Goal: Task Accomplishment & Management: Manage account settings

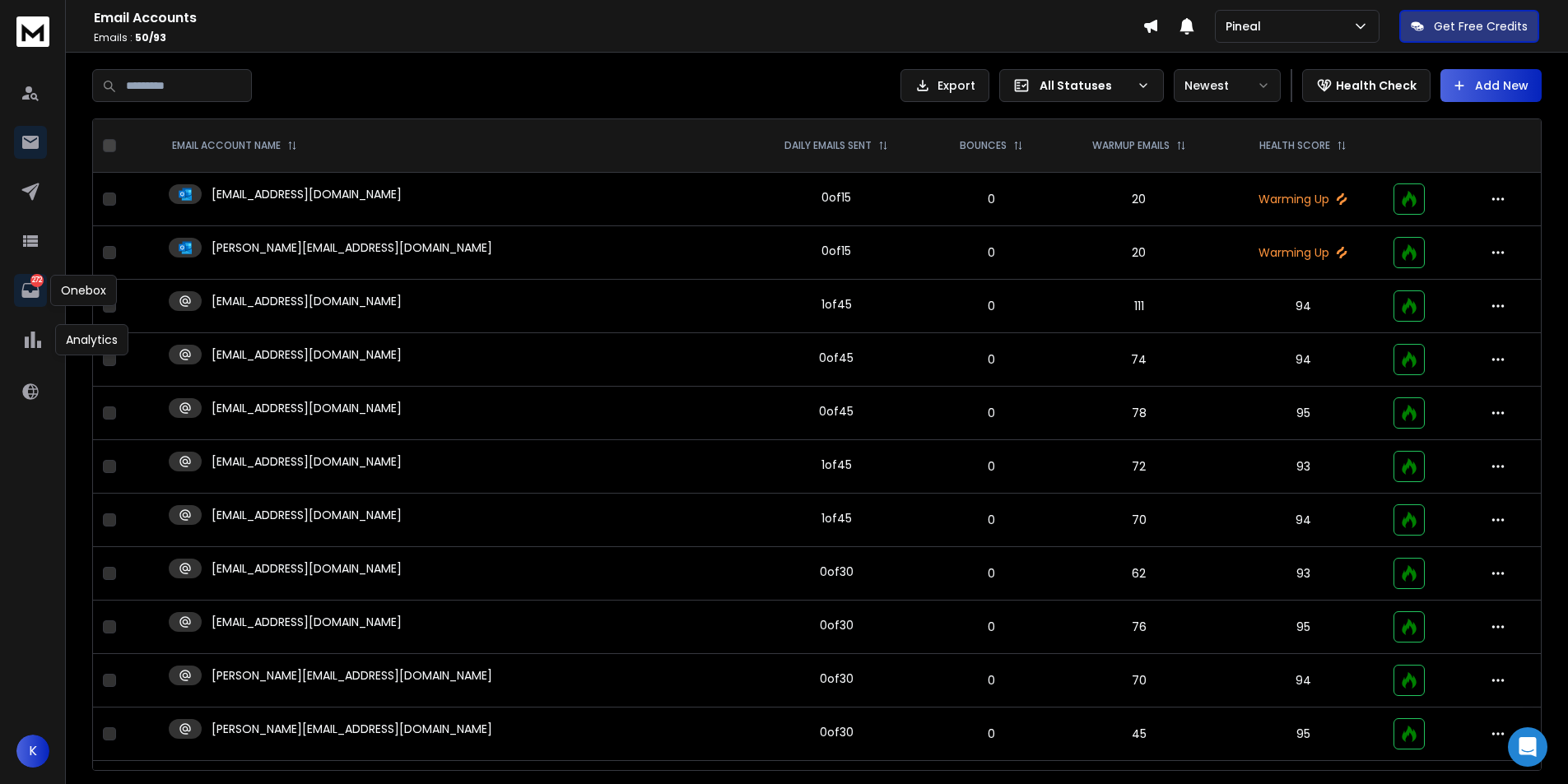
click at [36, 286] on p "272" at bounding box center [37, 280] width 13 height 13
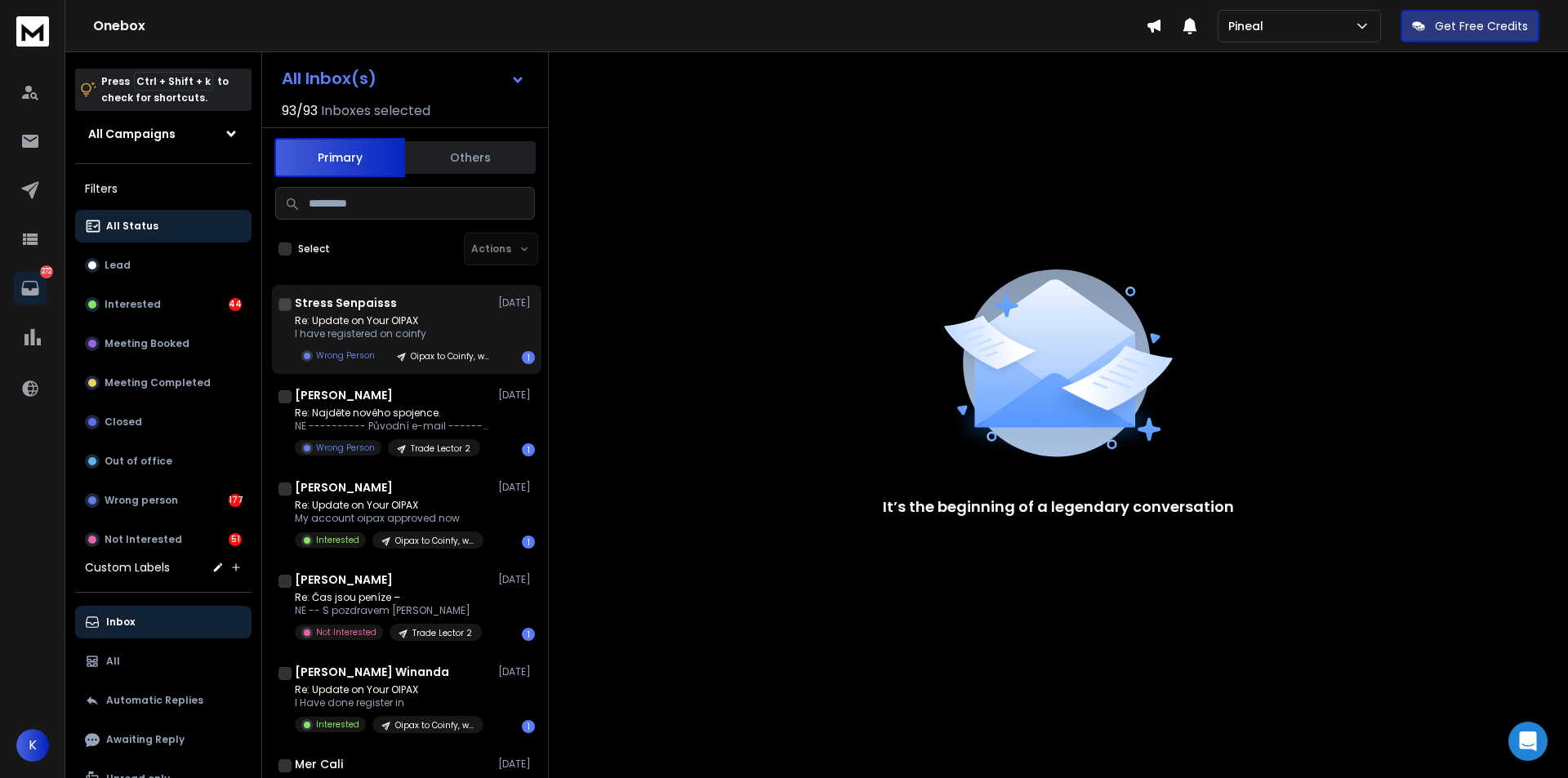
click at [469, 337] on p "I have registered on coinfy" at bounding box center [393, 333] width 196 height 13
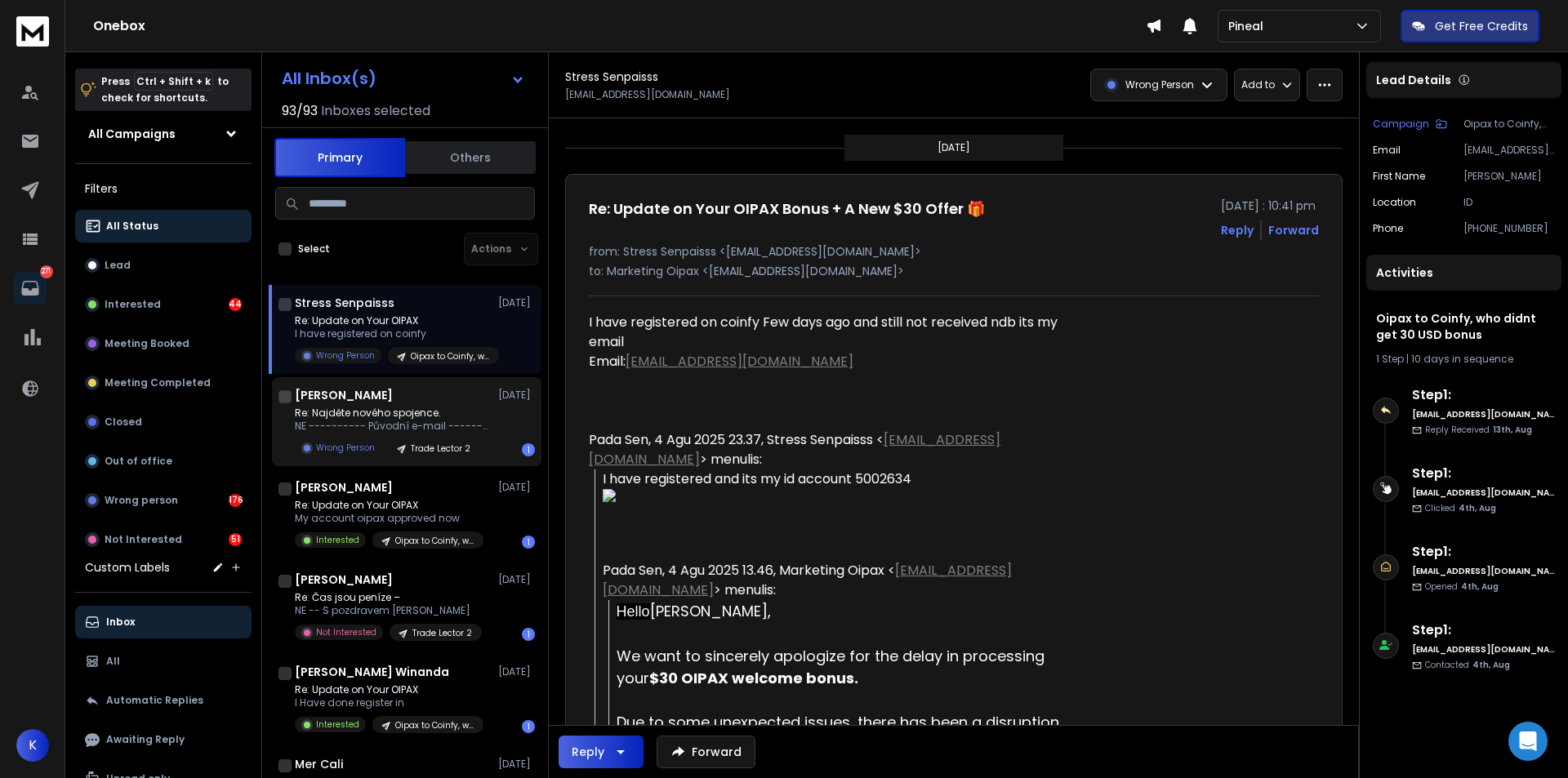
click at [459, 403] on div "Michal Vyroubal 13 Aug" at bounding box center [415, 395] width 241 height 16
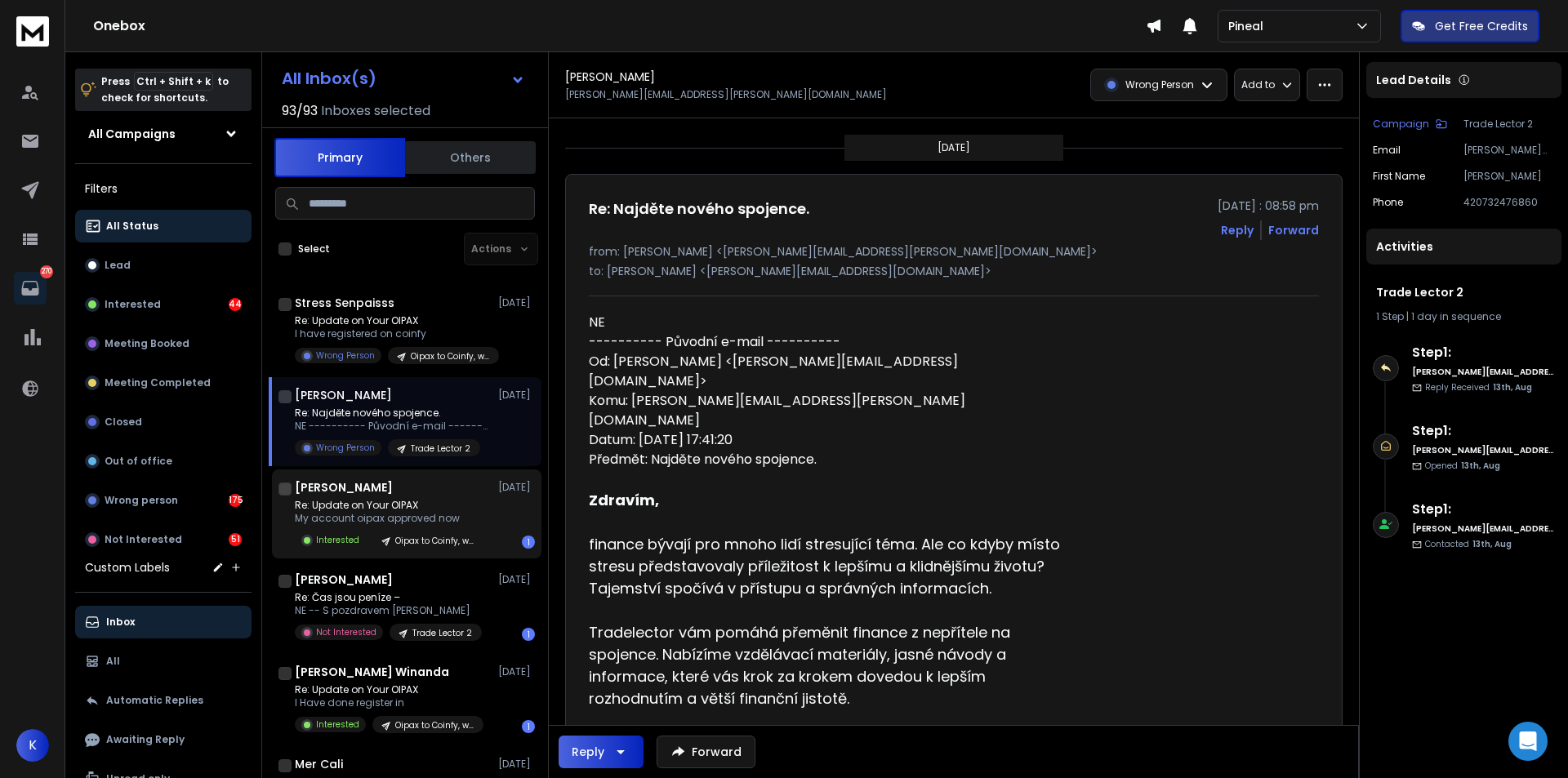
click at [459, 482] on div "Arief Hidayat 13 Aug" at bounding box center [415, 487] width 241 height 16
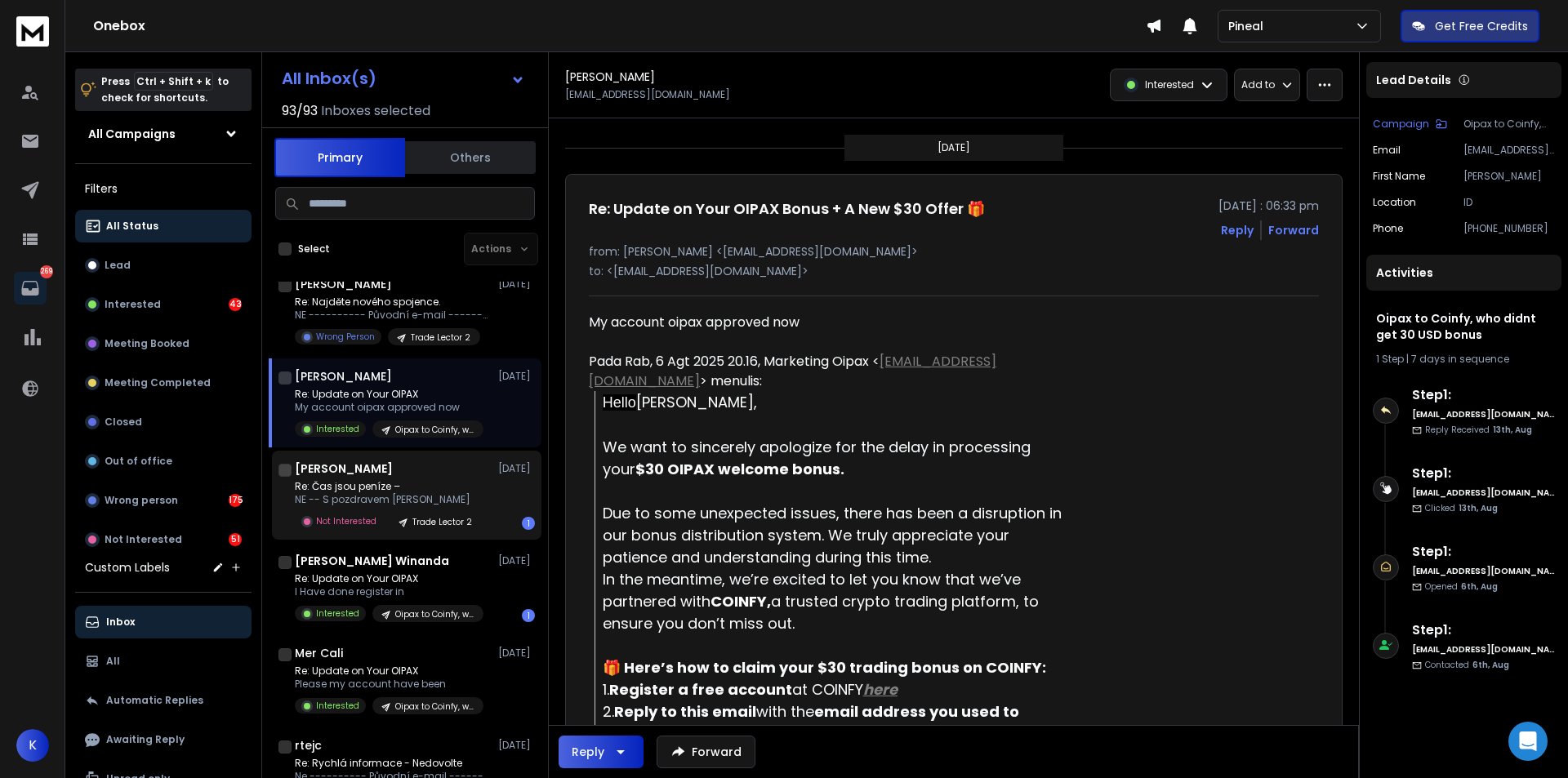
scroll to position [163, 0]
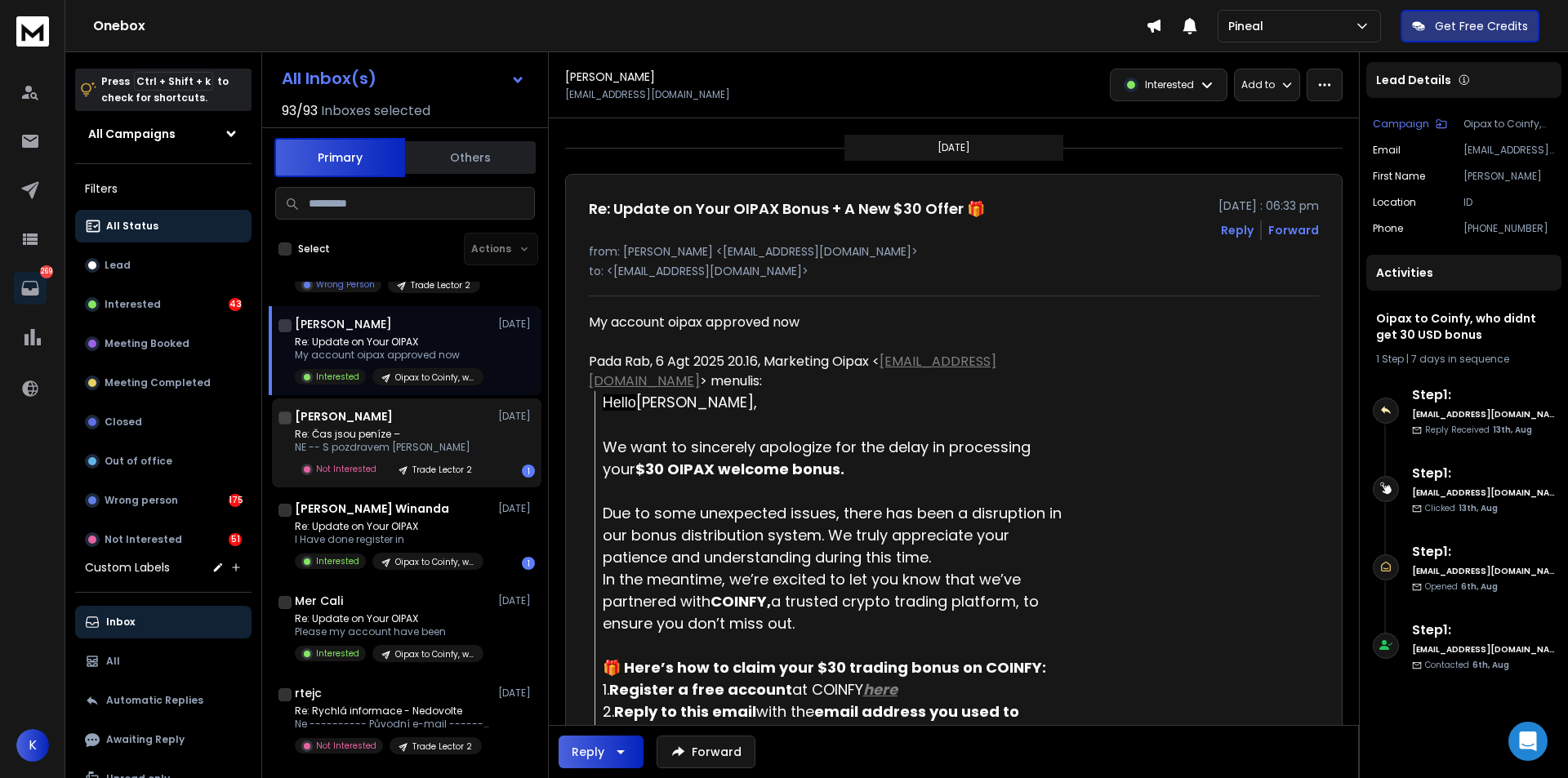
click at [473, 447] on p "NE -- S pozdravem Lukáš" at bounding box center [388, 447] width 187 height 13
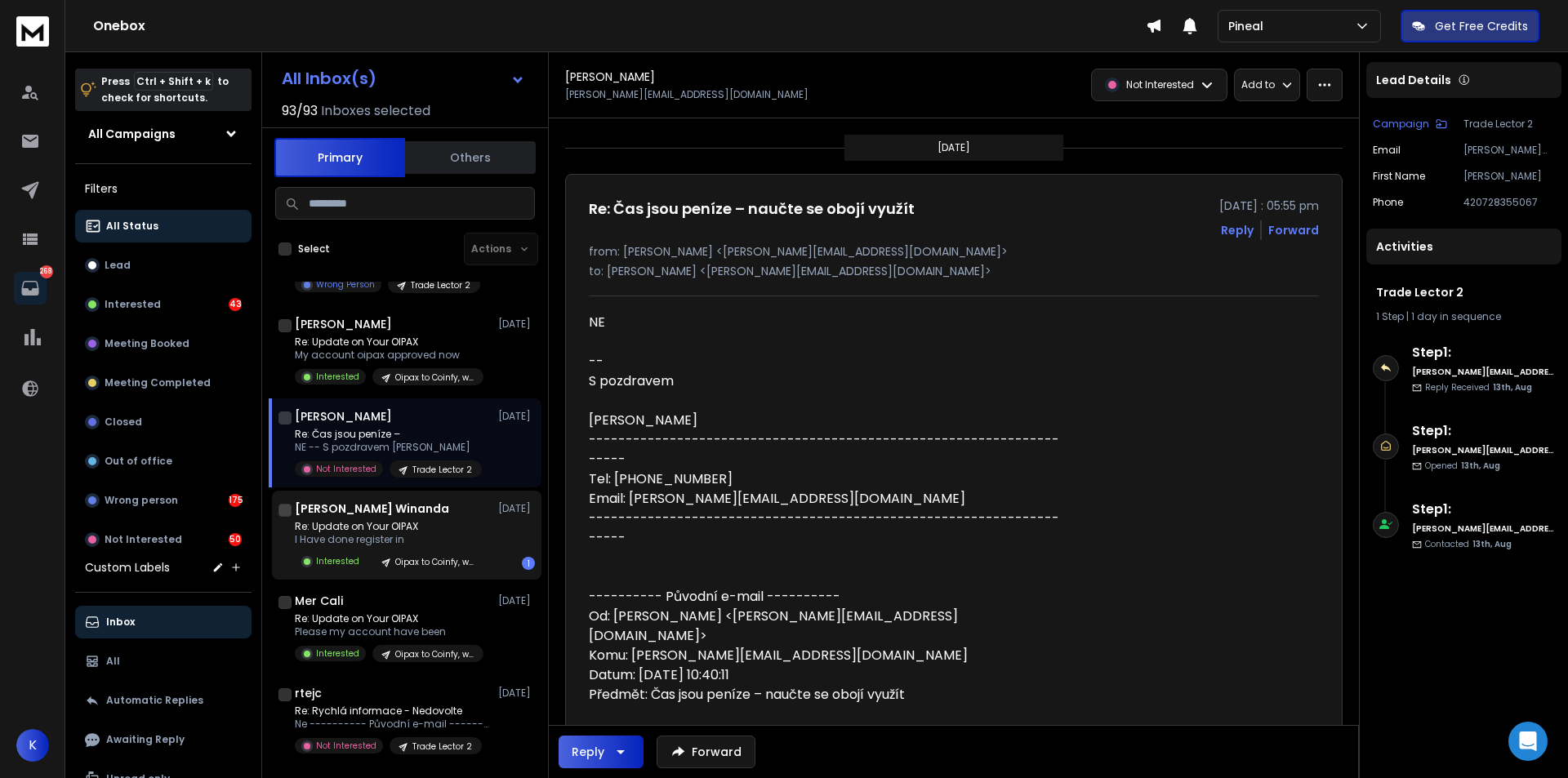
click at [486, 531] on div "Re: Update on Your OIPAX I Have done register in Interested Oipax to Coinfy, wh…" at bounding box center [415, 545] width 241 height 50
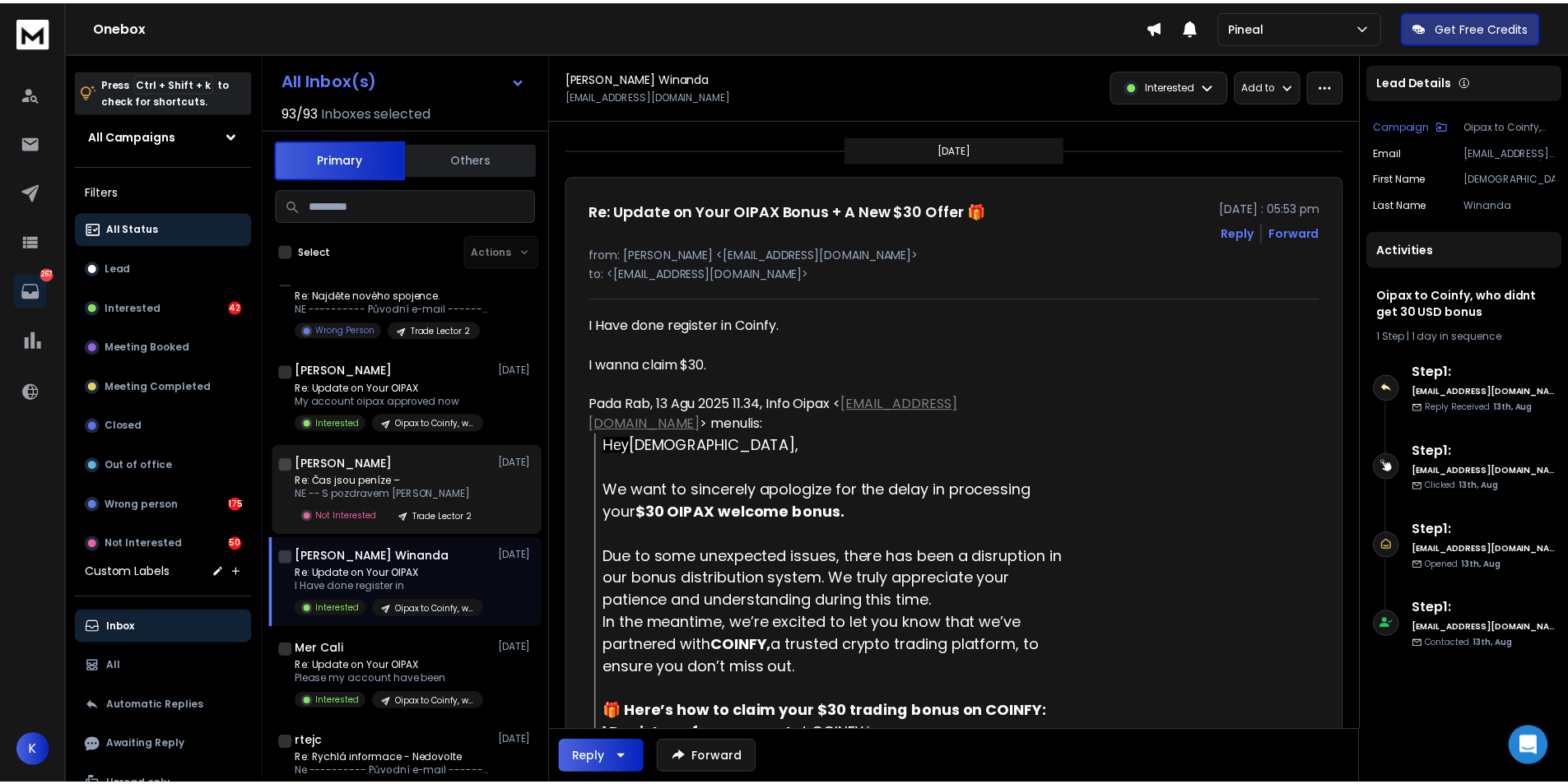
scroll to position [0, 0]
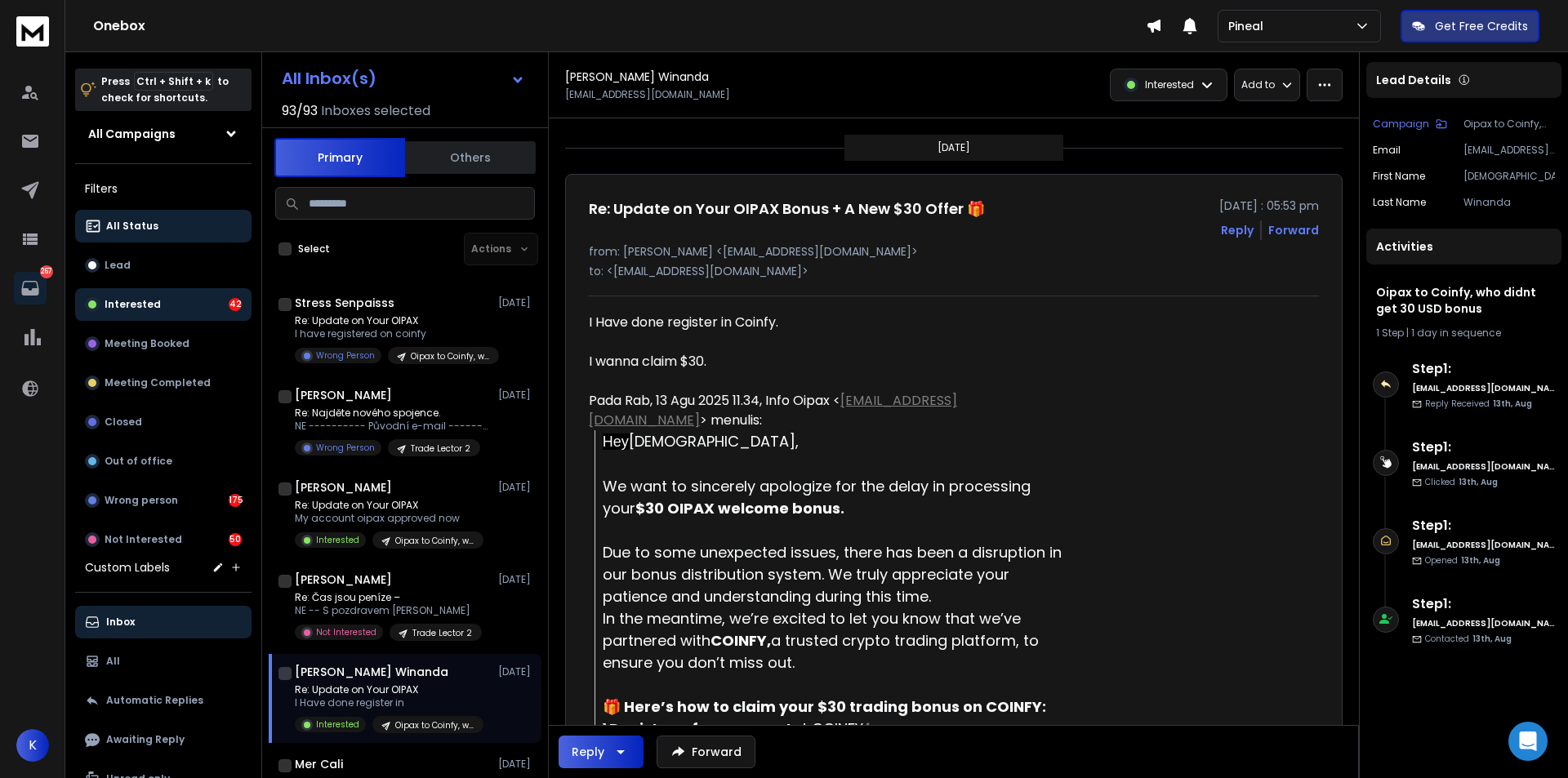
click at [178, 295] on button "Interested 42" at bounding box center [163, 304] width 177 height 33
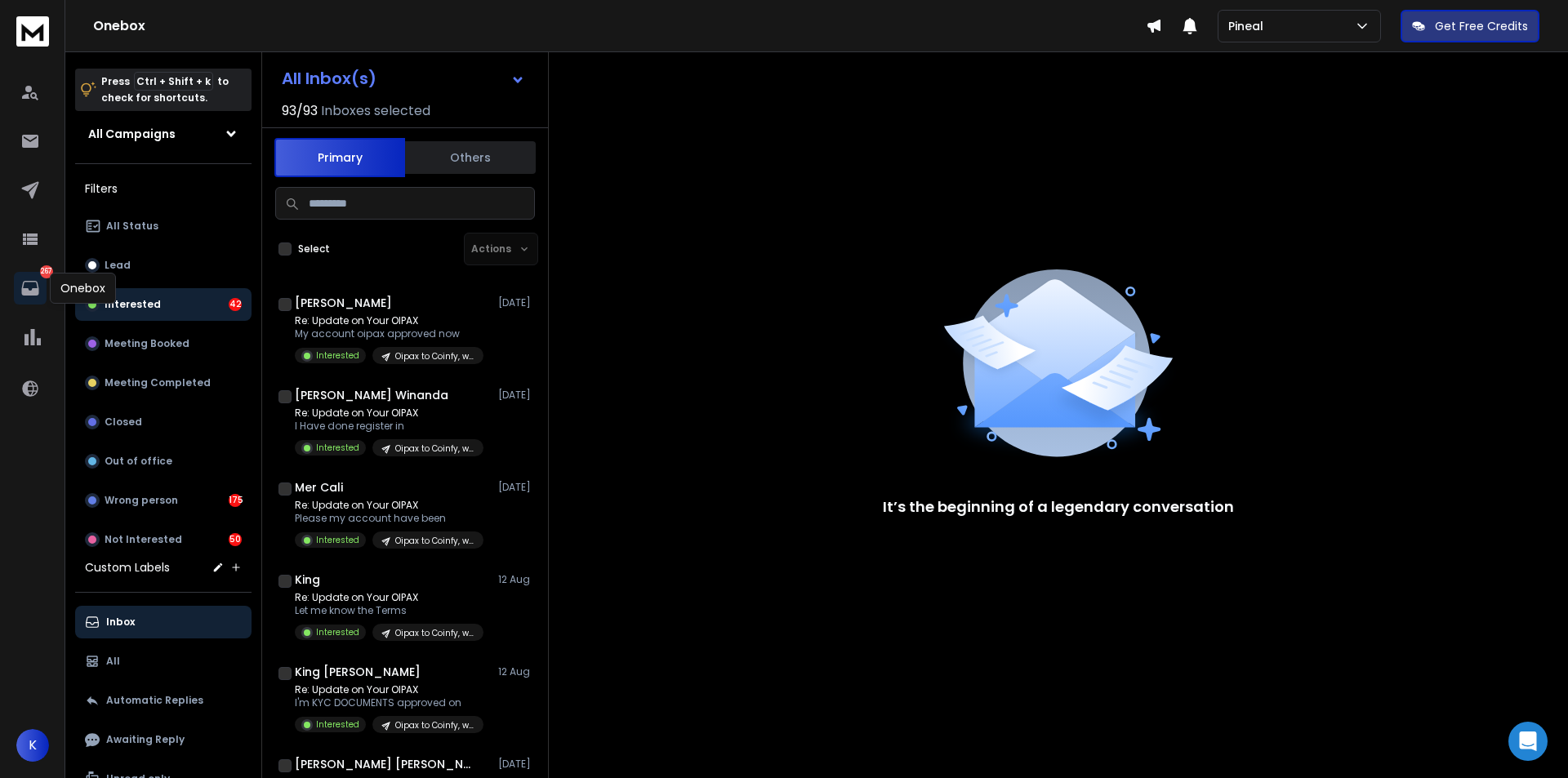
click at [42, 279] on p "267" at bounding box center [46, 271] width 13 height 13
click at [18, 292] on link "267" at bounding box center [30, 288] width 33 height 33
click at [36, 193] on icon at bounding box center [30, 190] width 20 height 20
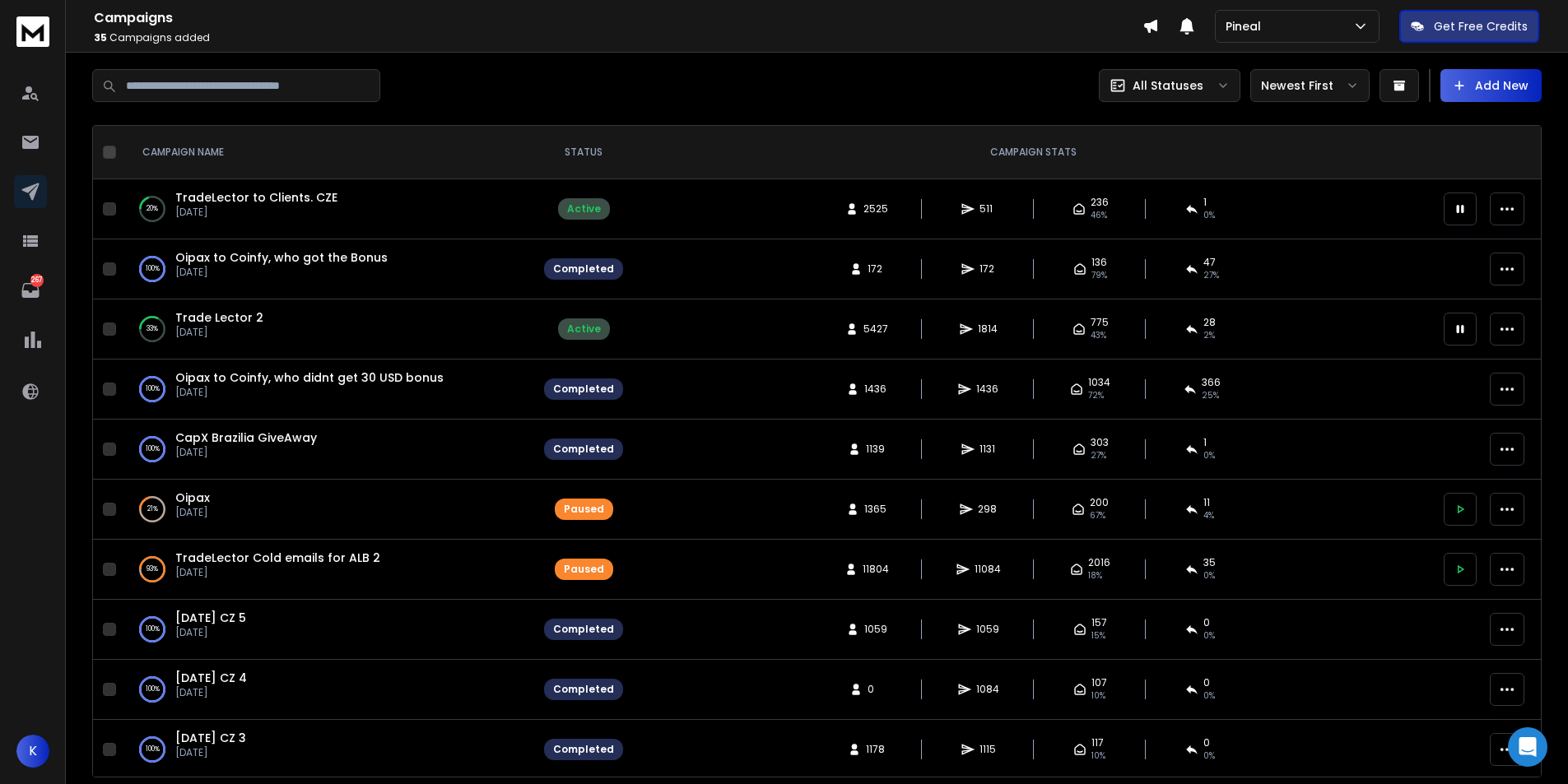
click at [312, 196] on span "TradeLector to Clients. CZE" at bounding box center [256, 197] width 163 height 17
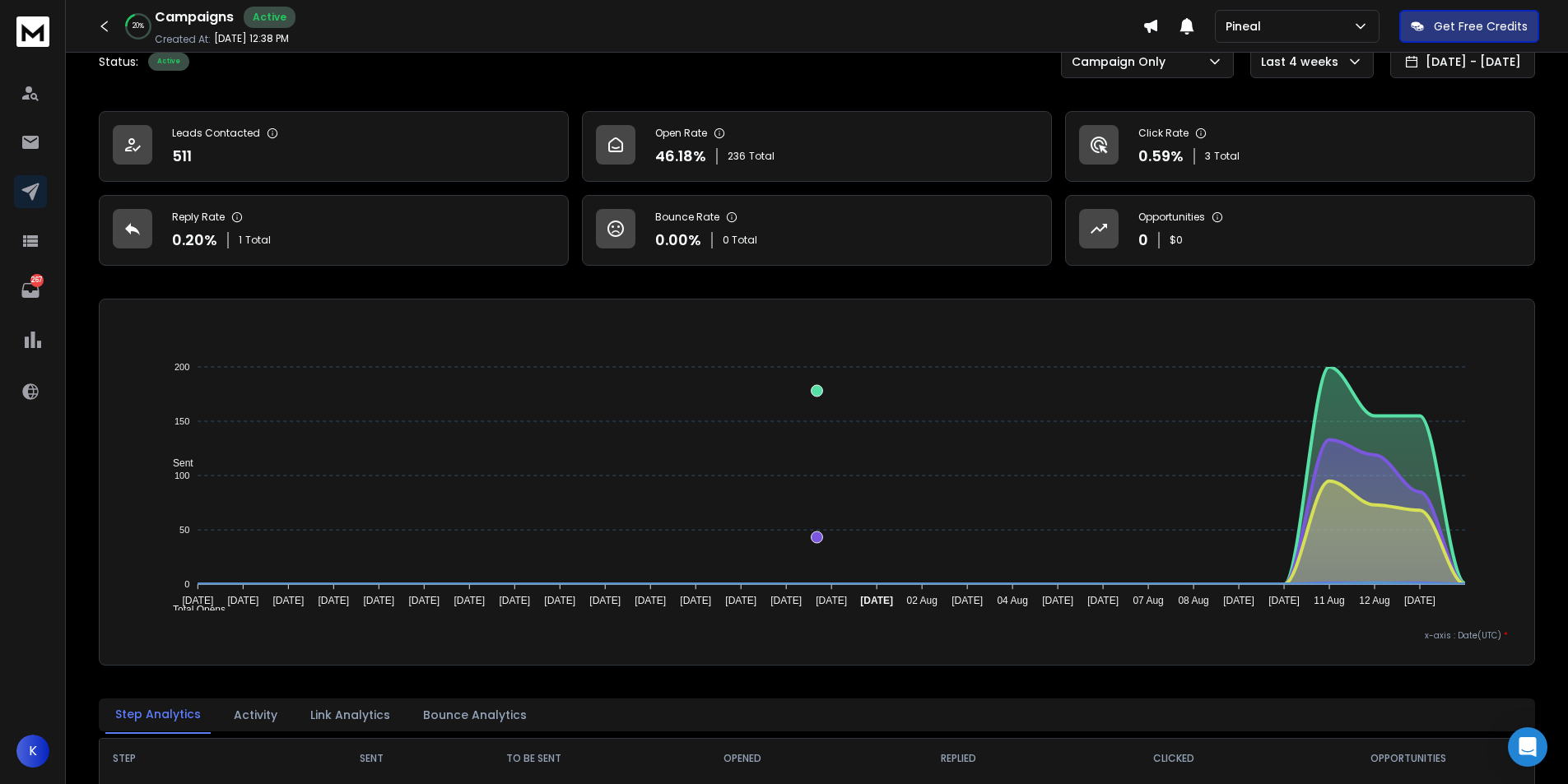
scroll to position [243, 0]
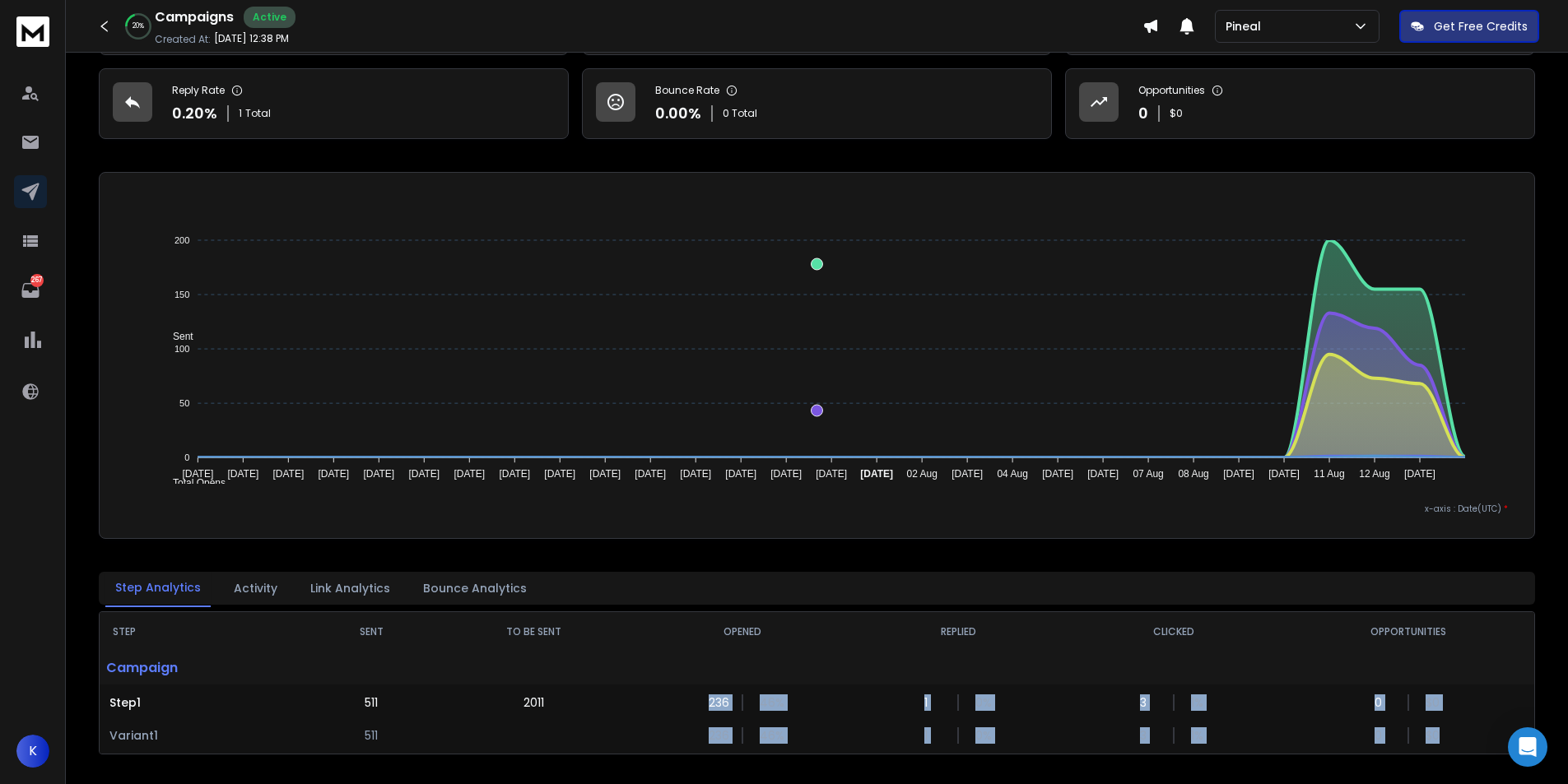
drag, startPoint x: 695, startPoint y: 703, endPoint x: 1450, endPoint y: 738, distance: 755.8
click at [1450, 738] on tr "Step 1 Variant 1 511 511 2011 236 46 % 236 46 % 1 0 % 1 0 % 3 1 % 3 1 % 0 $ 0 0…" at bounding box center [817, 719] width 1435 height 69
click at [1450, 738] on div "0 $ 0 0 $ 0" at bounding box center [1408, 719] width 233 height 50
drag, startPoint x: 1450, startPoint y: 738, endPoint x: 102, endPoint y: 664, distance: 1350.0
click at [102, 664] on tbody "Campaign Step 1 Variant 1 511 511 2011 236 46 % 236 46 % 1 0 % 1 0 % 3 1 % 3 1 …" at bounding box center [817, 702] width 1435 height 102
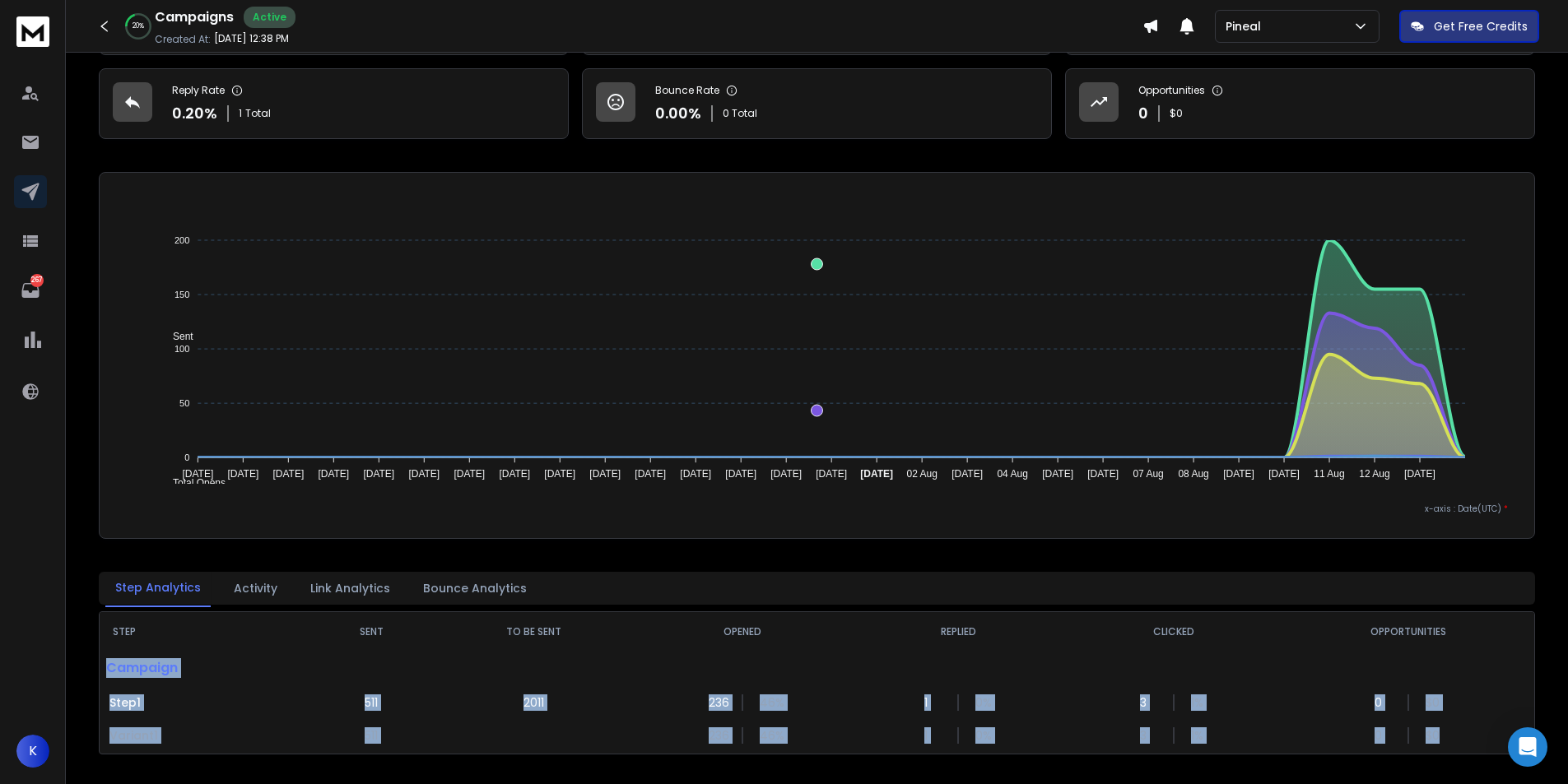
click at [106, 664] on p "Campaign" at bounding box center [204, 668] width 210 height 33
drag, startPoint x: 98, startPoint y: 697, endPoint x: 1482, endPoint y: 726, distance: 1384.3
click at [1482, 726] on div "Status: Active Pause Campaign Campaign Only Last 4 weeks 17 Jul 2025 - 14 Aug 2…" at bounding box center [817, 340] width 1450 height 856
click at [1482, 726] on div "0 $ 0 0 $ 0" at bounding box center [1408, 719] width 233 height 50
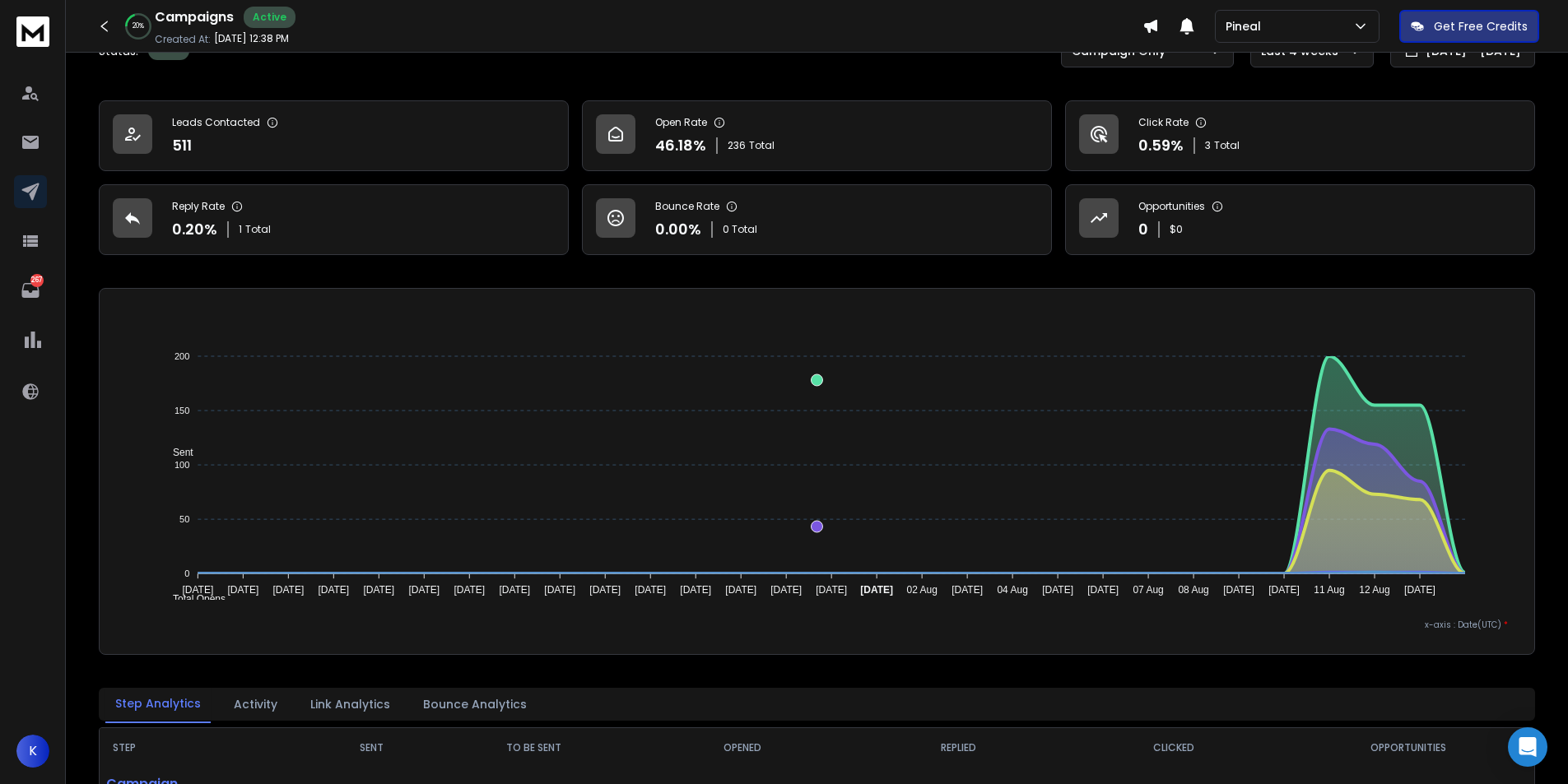
scroll to position [0, 0]
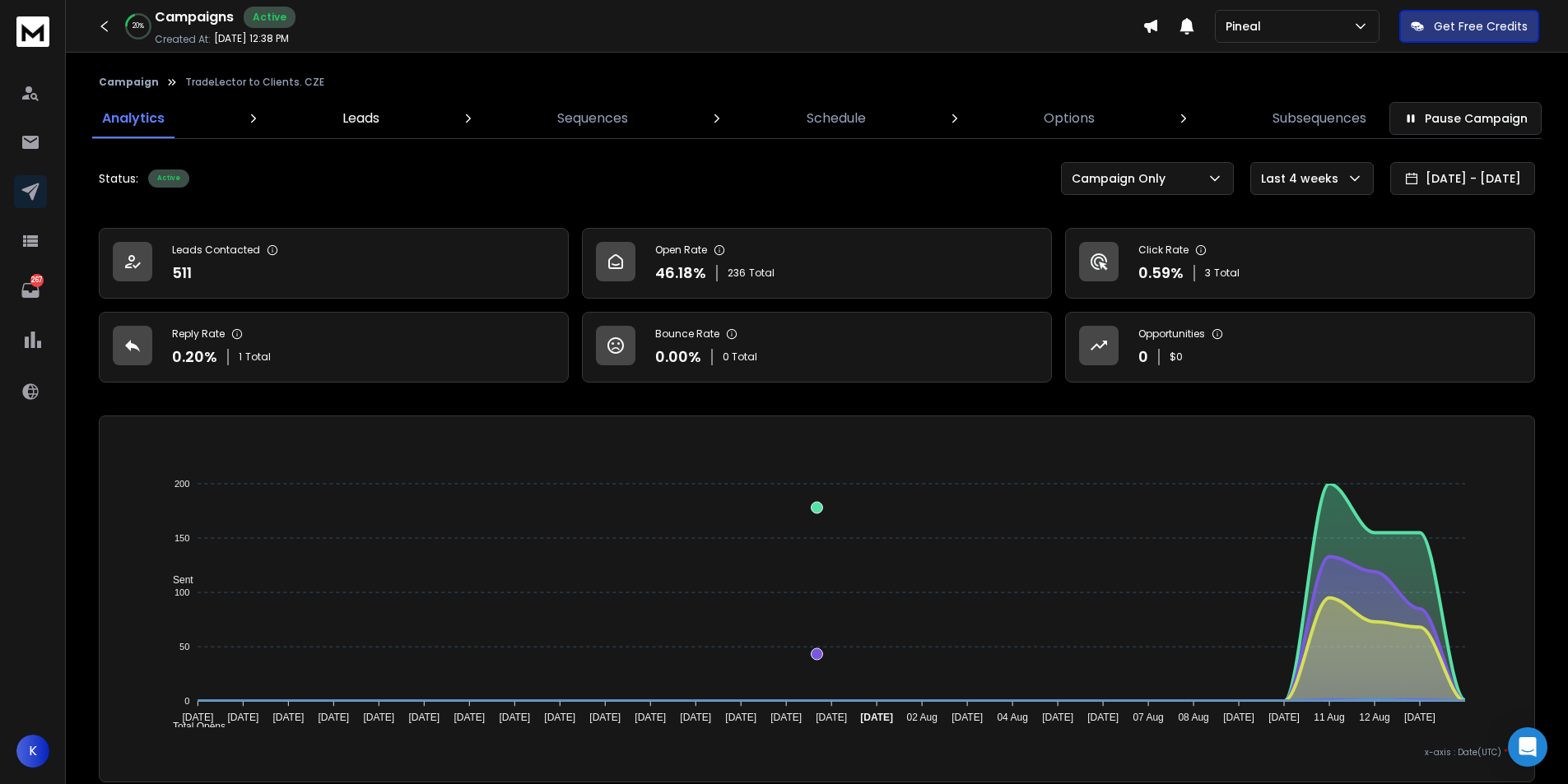
click at [372, 110] on p "Leads" at bounding box center [361, 118] width 37 height 20
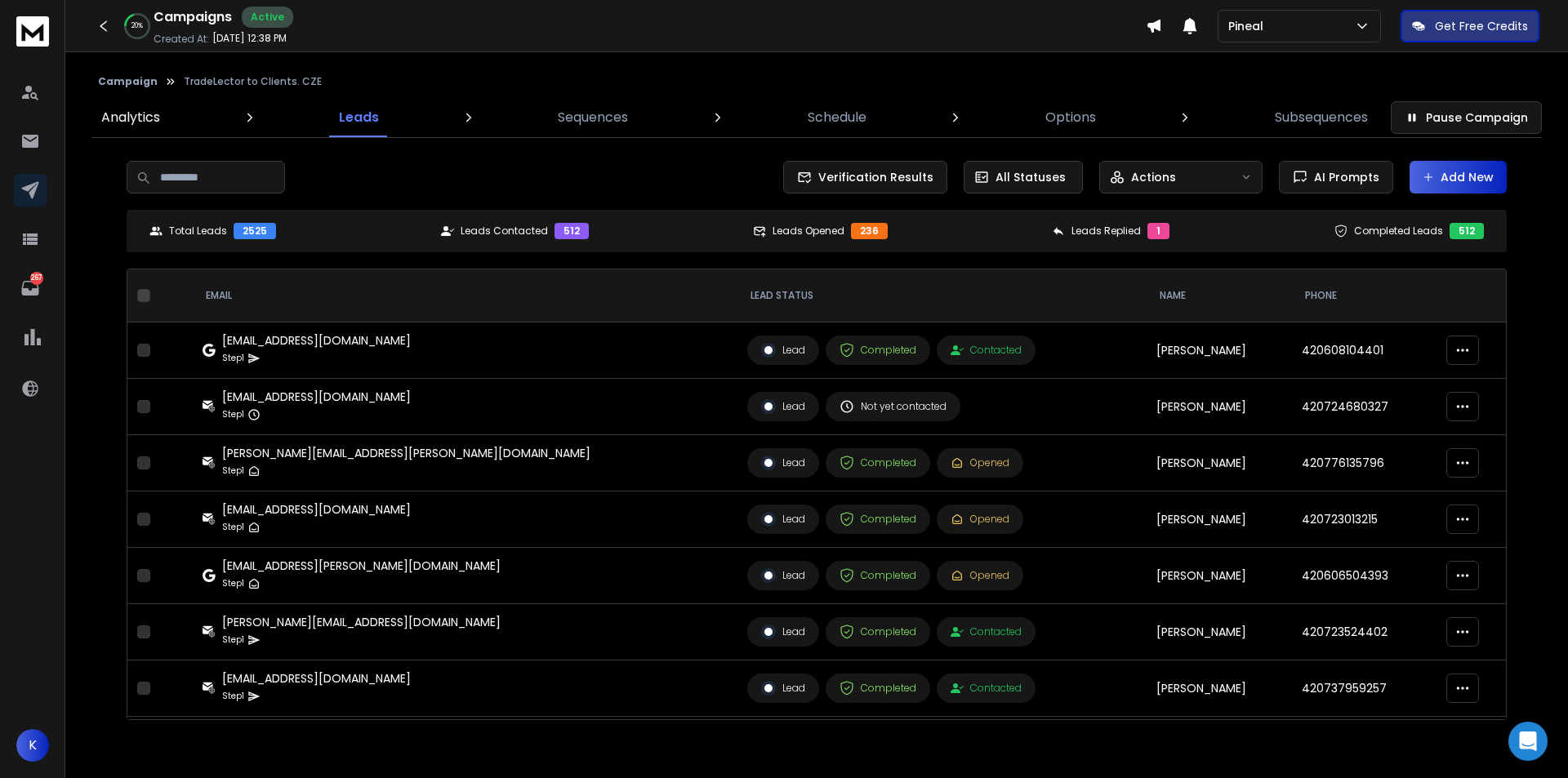
click at [146, 122] on p "Analytics" at bounding box center [130, 118] width 59 height 20
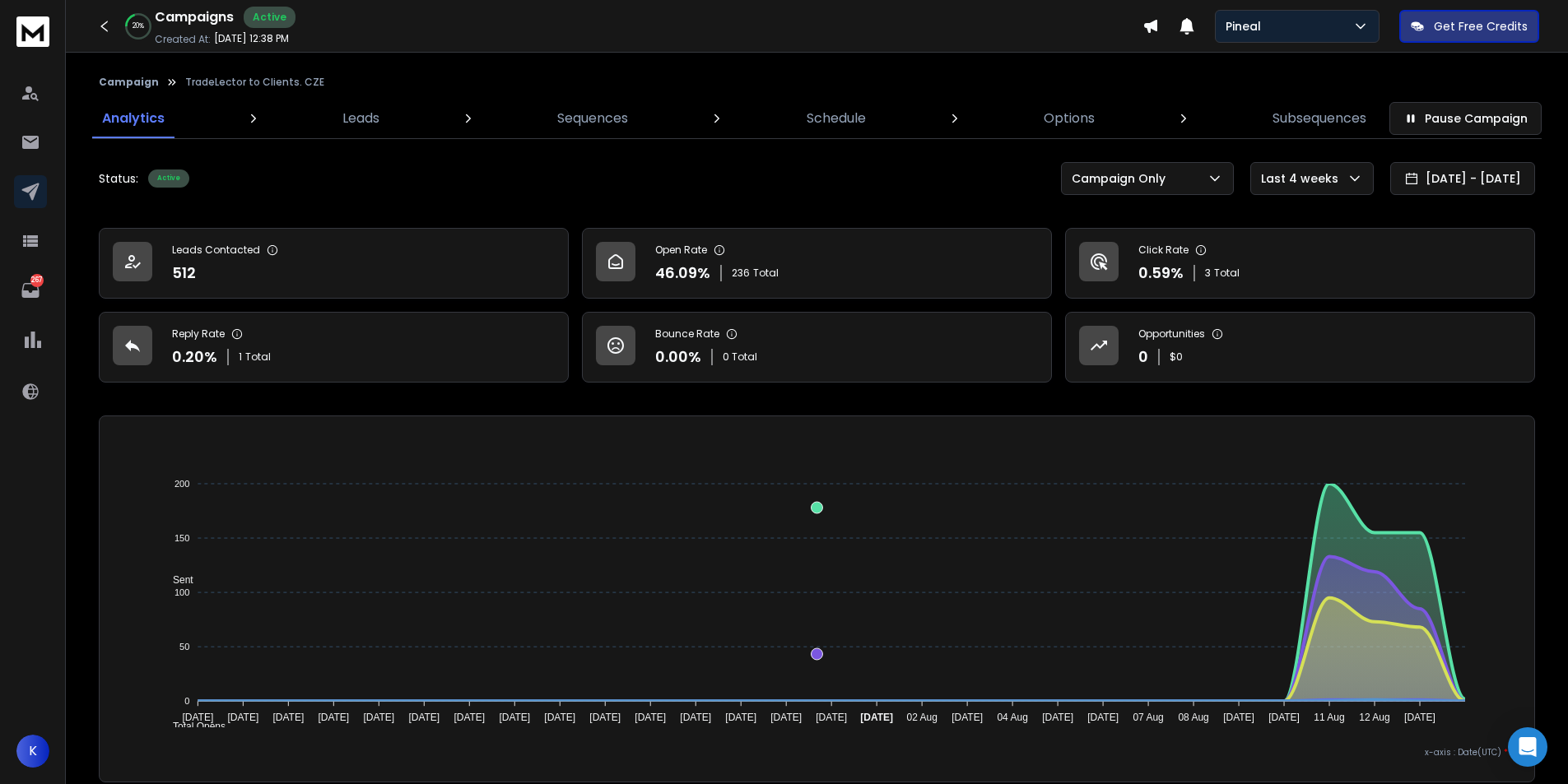
click at [1224, 24] on button "Pineal" at bounding box center [1297, 27] width 164 height 33
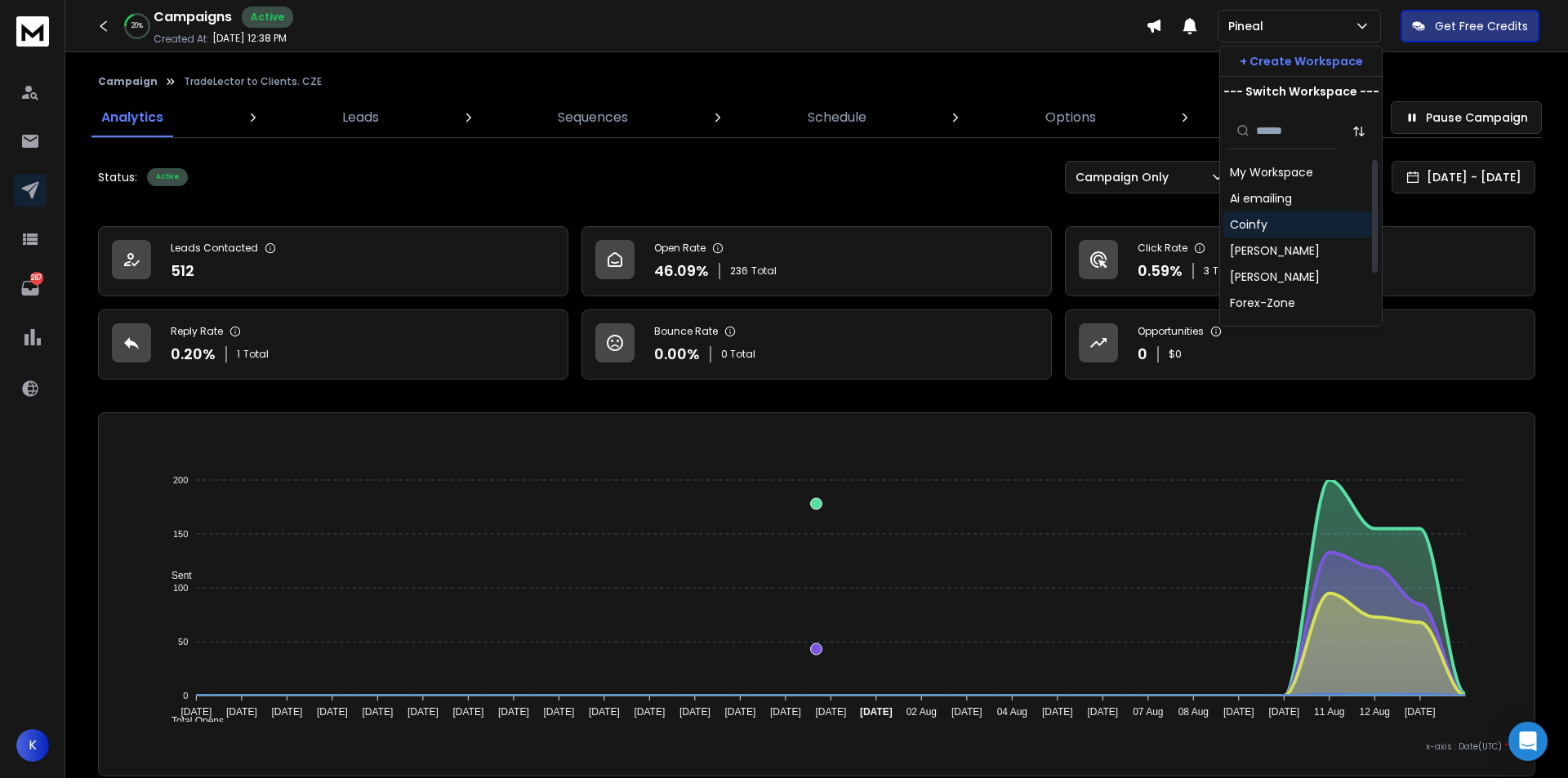
click at [1259, 220] on div "Coinfy" at bounding box center [1248, 225] width 37 height 16
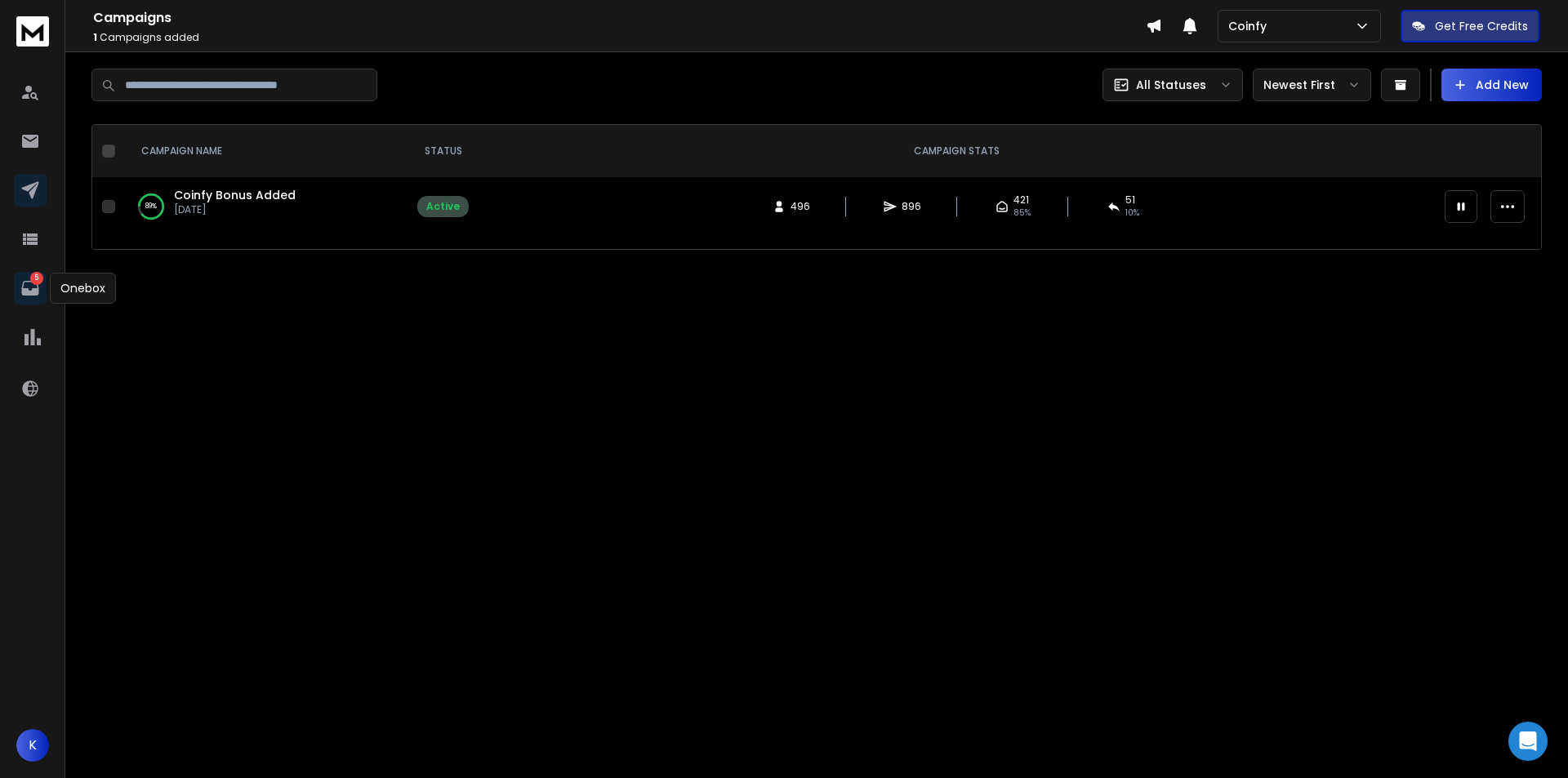
click at [36, 289] on icon at bounding box center [29, 288] width 17 height 15
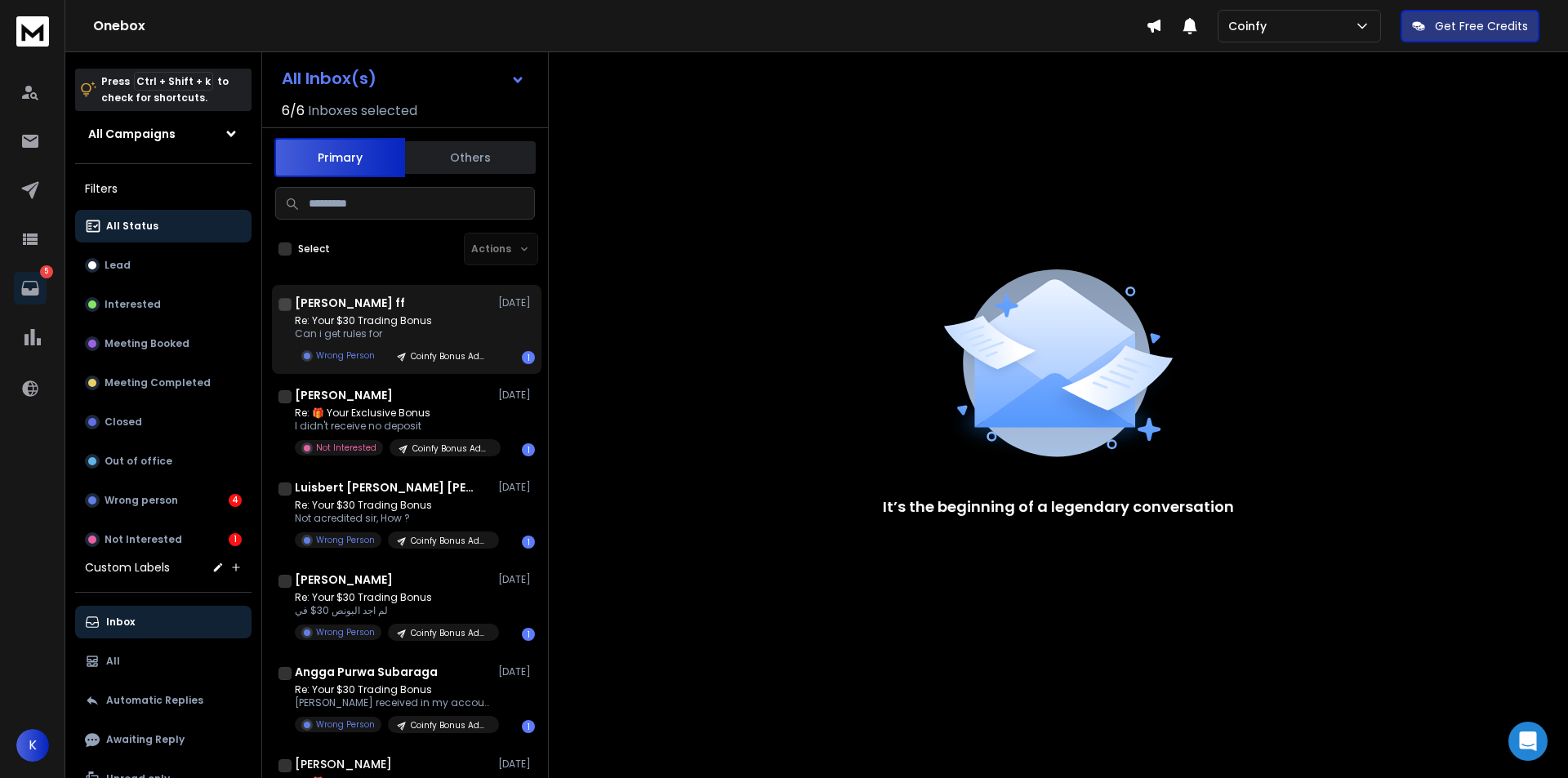
click at [448, 327] on p "Can i get rules for" at bounding box center [393, 333] width 196 height 13
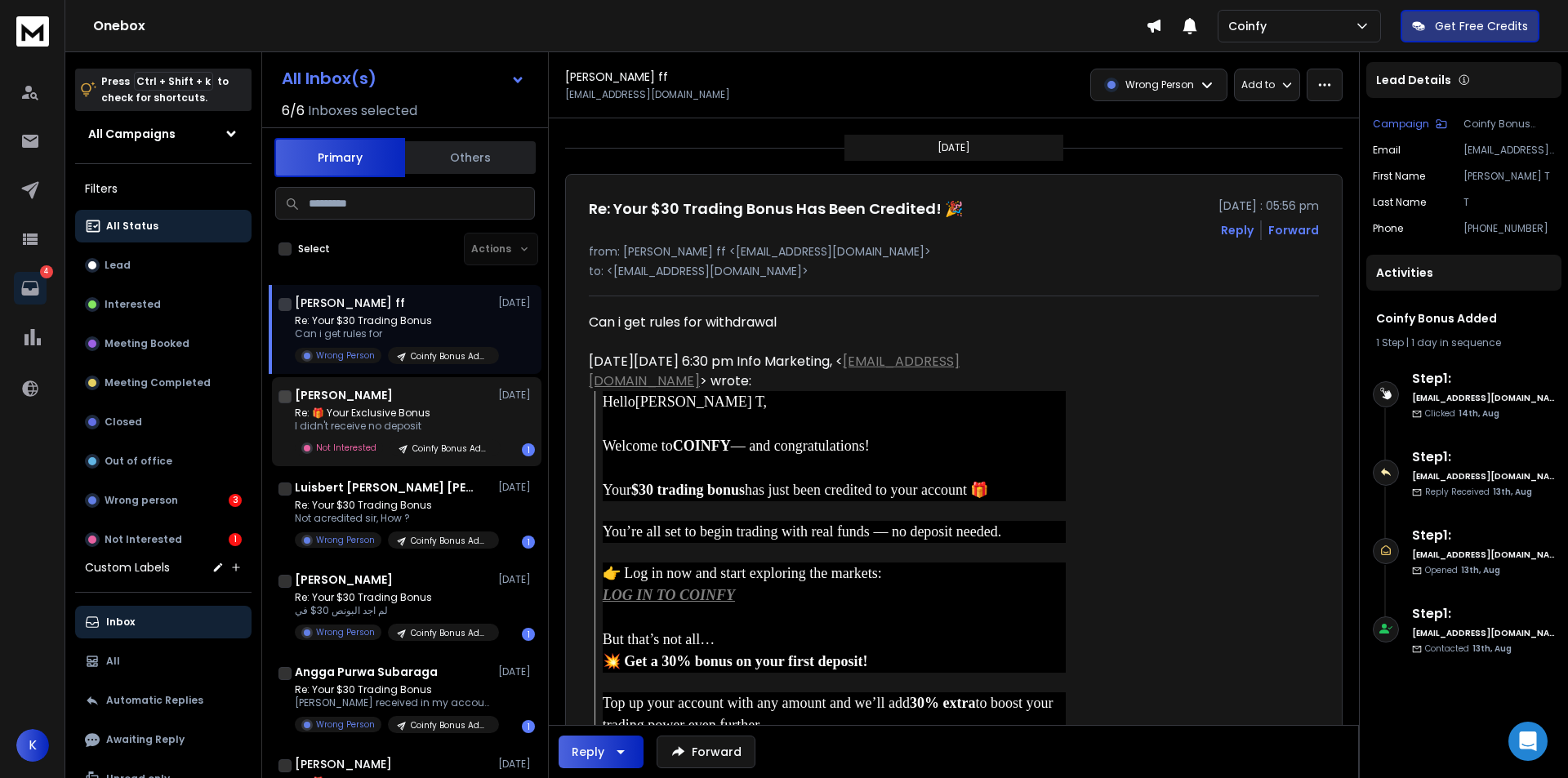
click at [480, 413] on p "Re: 🎁 Your Exclusive Bonus" at bounding box center [393, 413] width 196 height 13
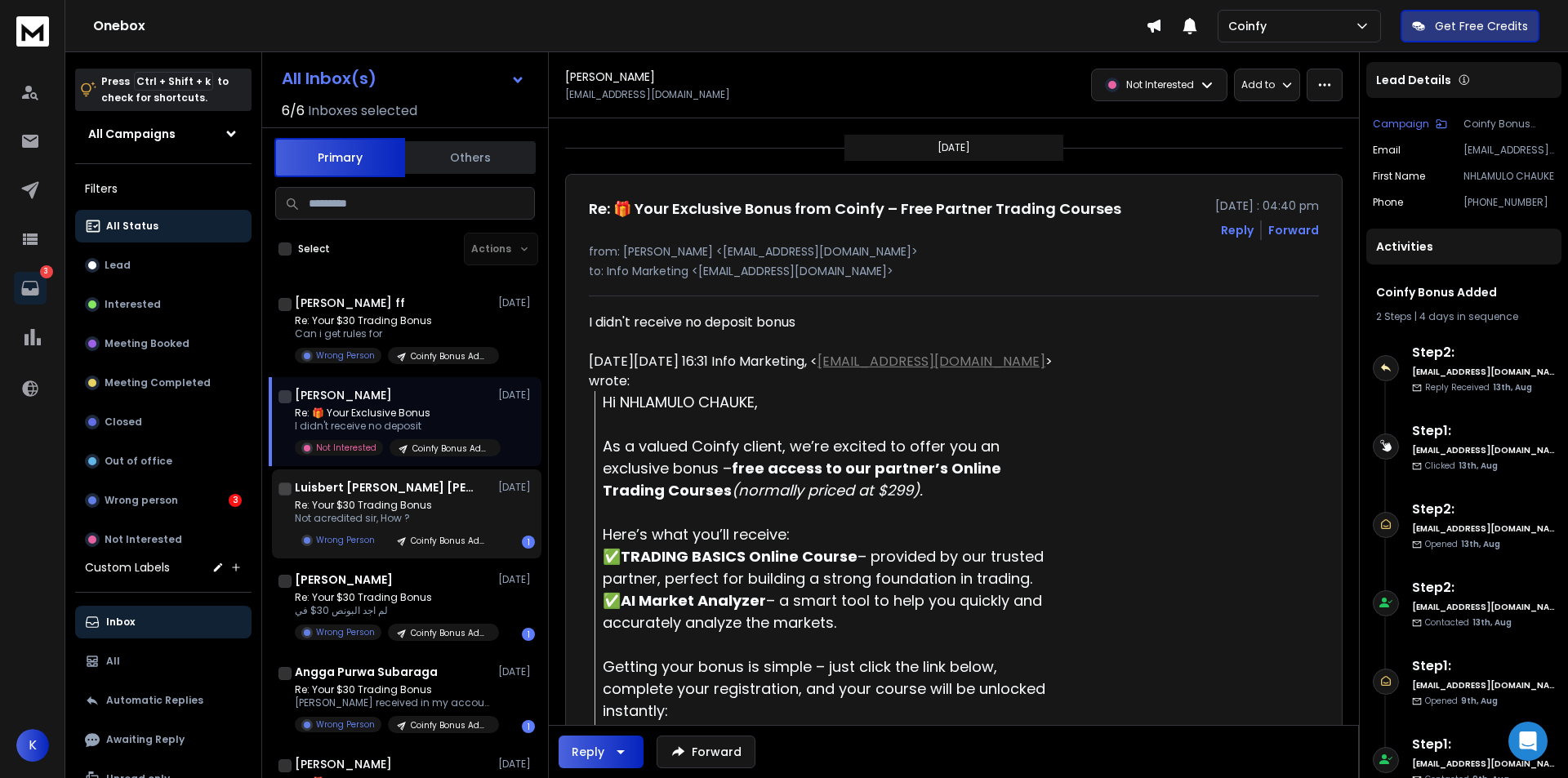
click at [487, 537] on p "Coinfy Bonus Added" at bounding box center [450, 540] width 78 height 12
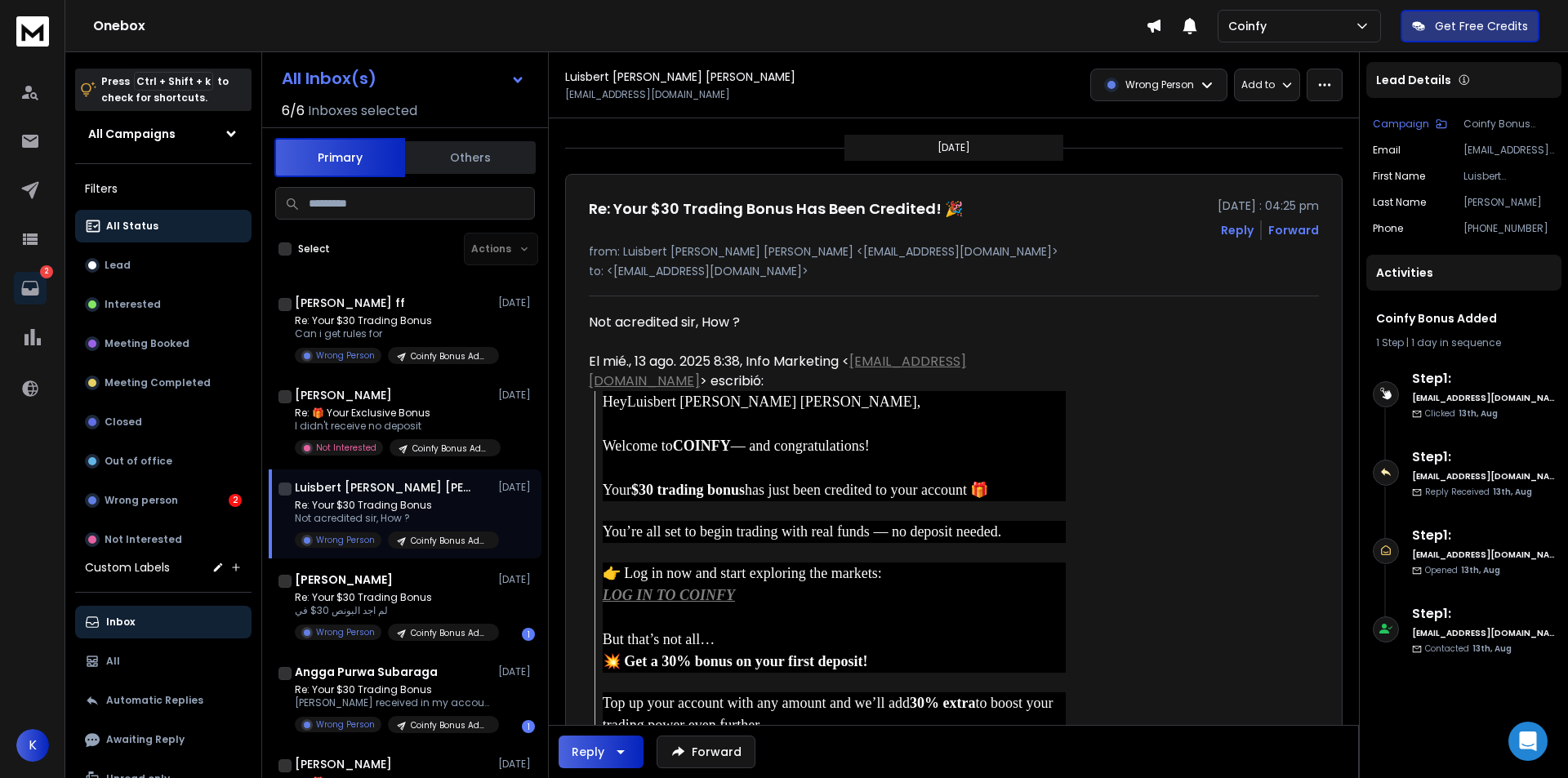
scroll to position [245, 0]
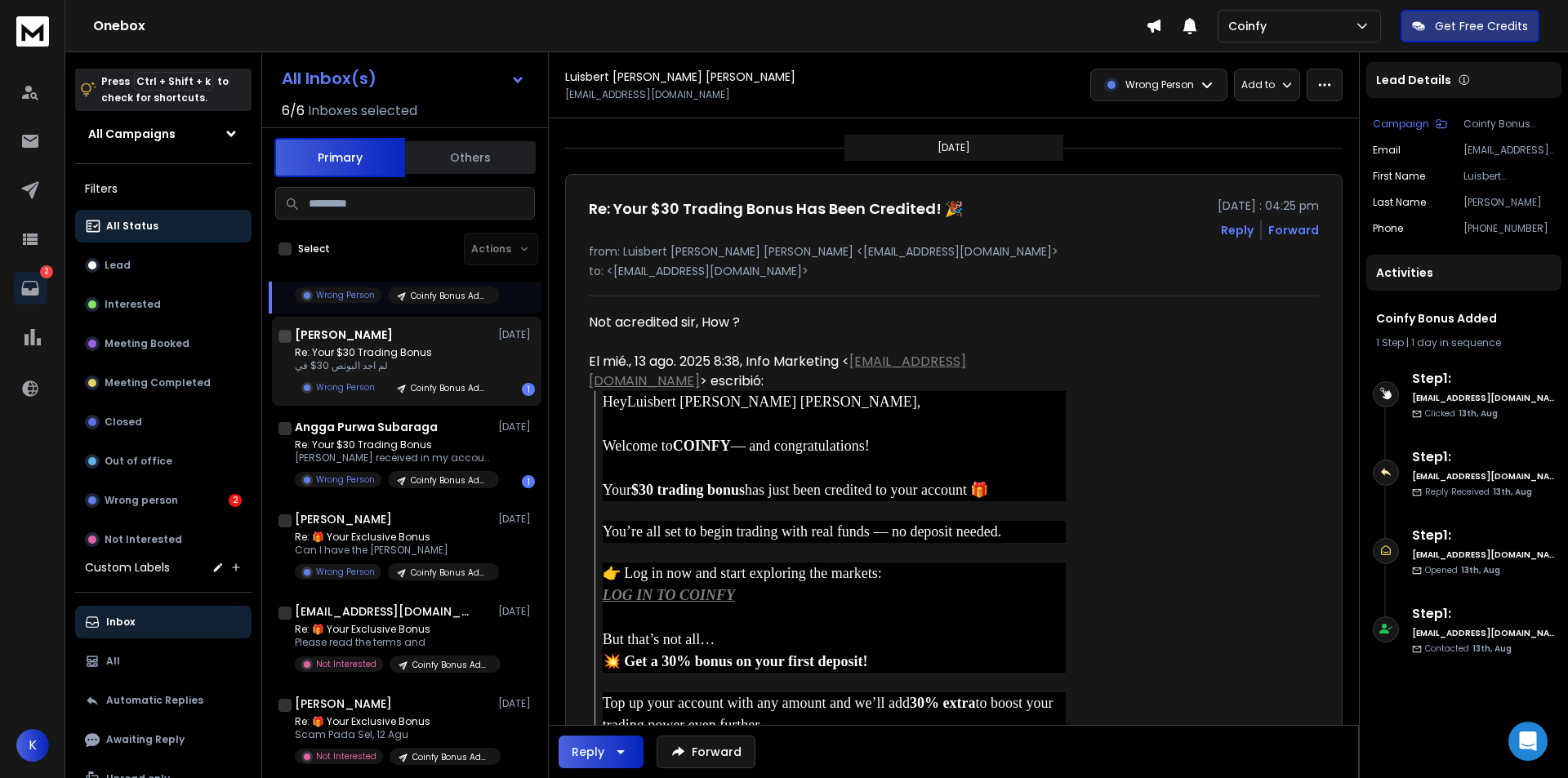
click at [477, 375] on div "Re: Your $30 Trading Bonus لم اجد البونص 30$ في Wrong Person Coinfy Bonus Added" at bounding box center [397, 371] width 204 height 50
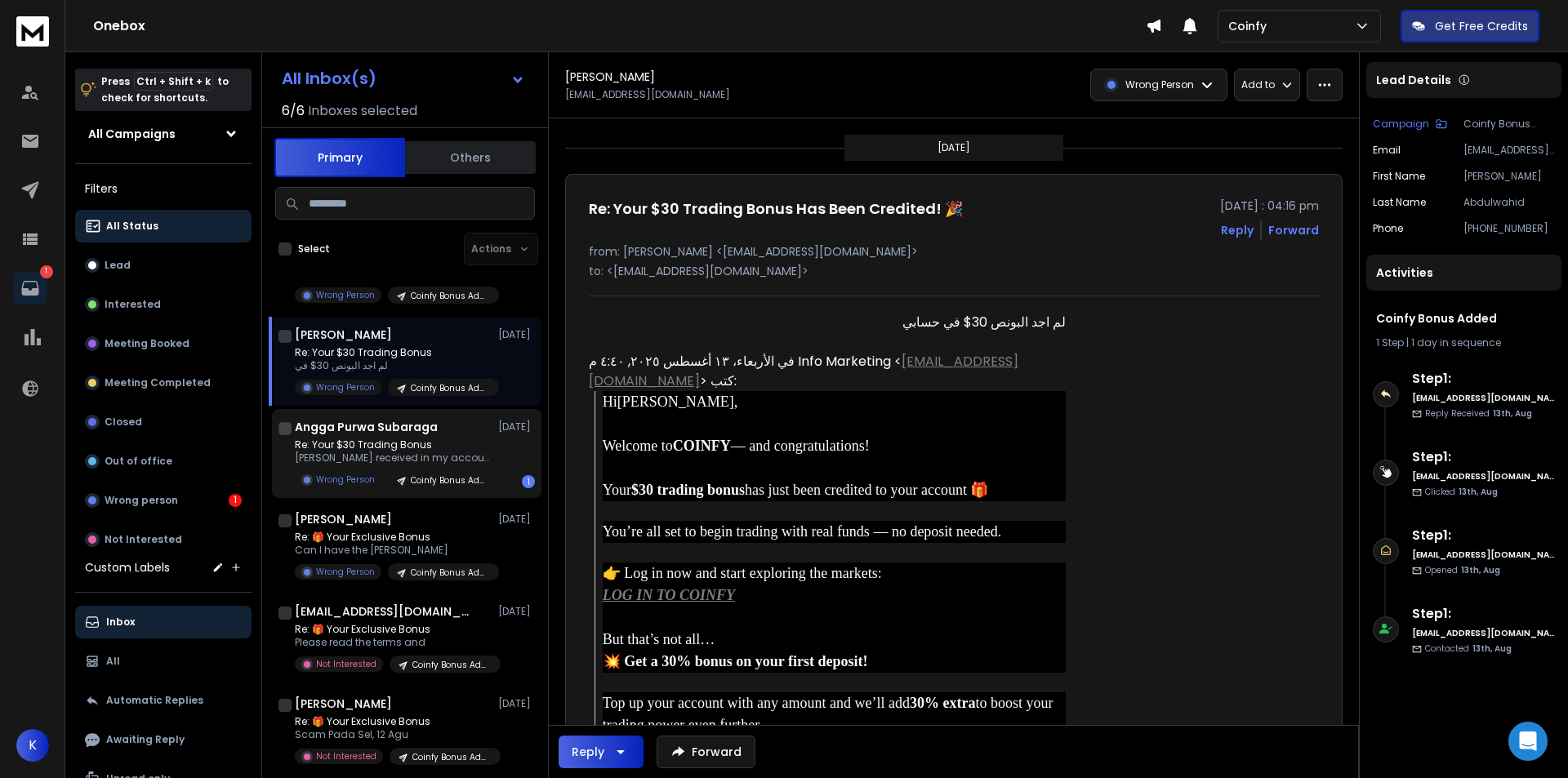
click at [474, 435] on div "Angga Purwa Subaraga [DATE] Re: Your $30 Trading Bonus Idont received in my acc…" at bounding box center [415, 454] width 241 height 69
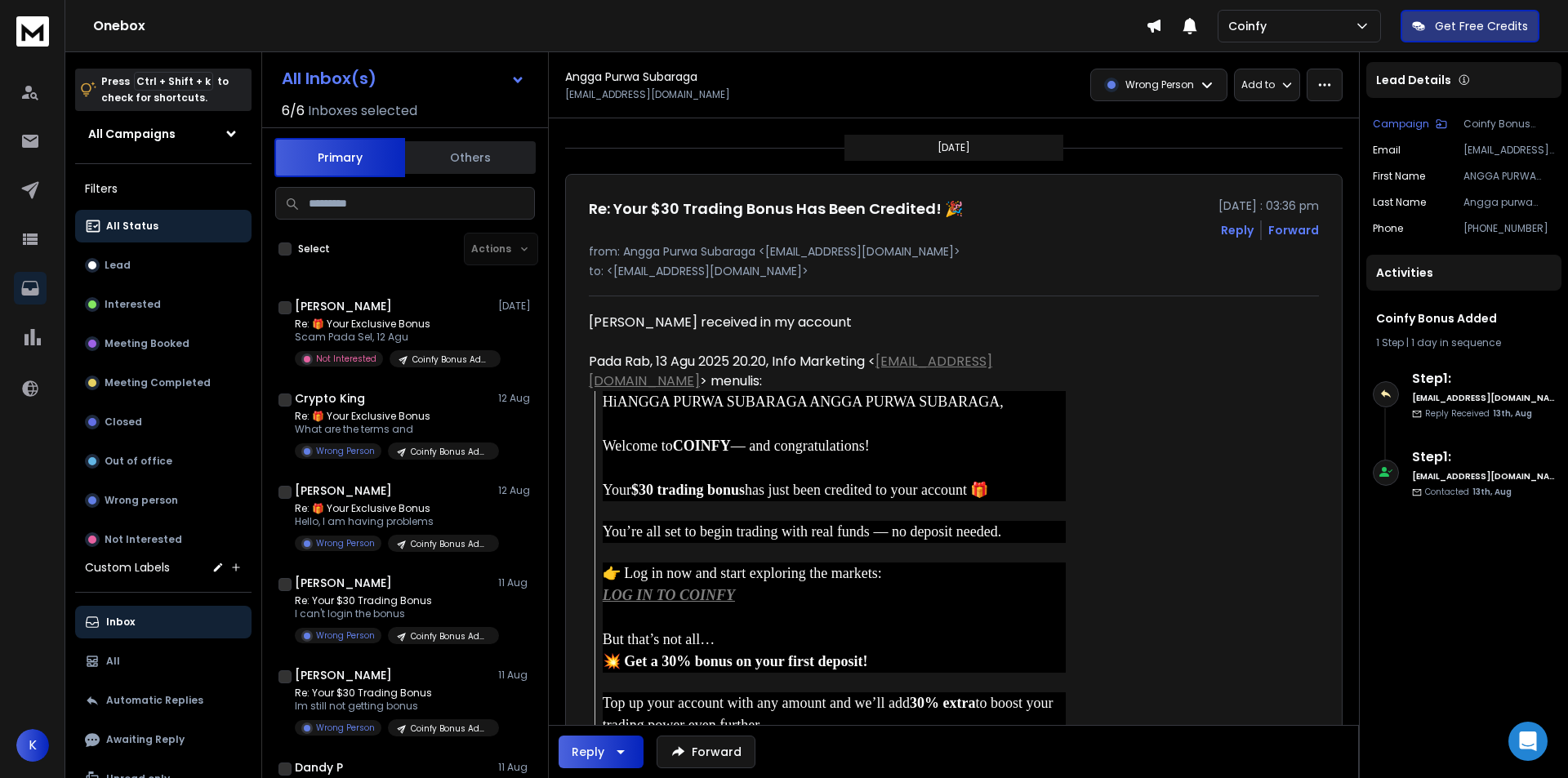
scroll to position [653, 0]
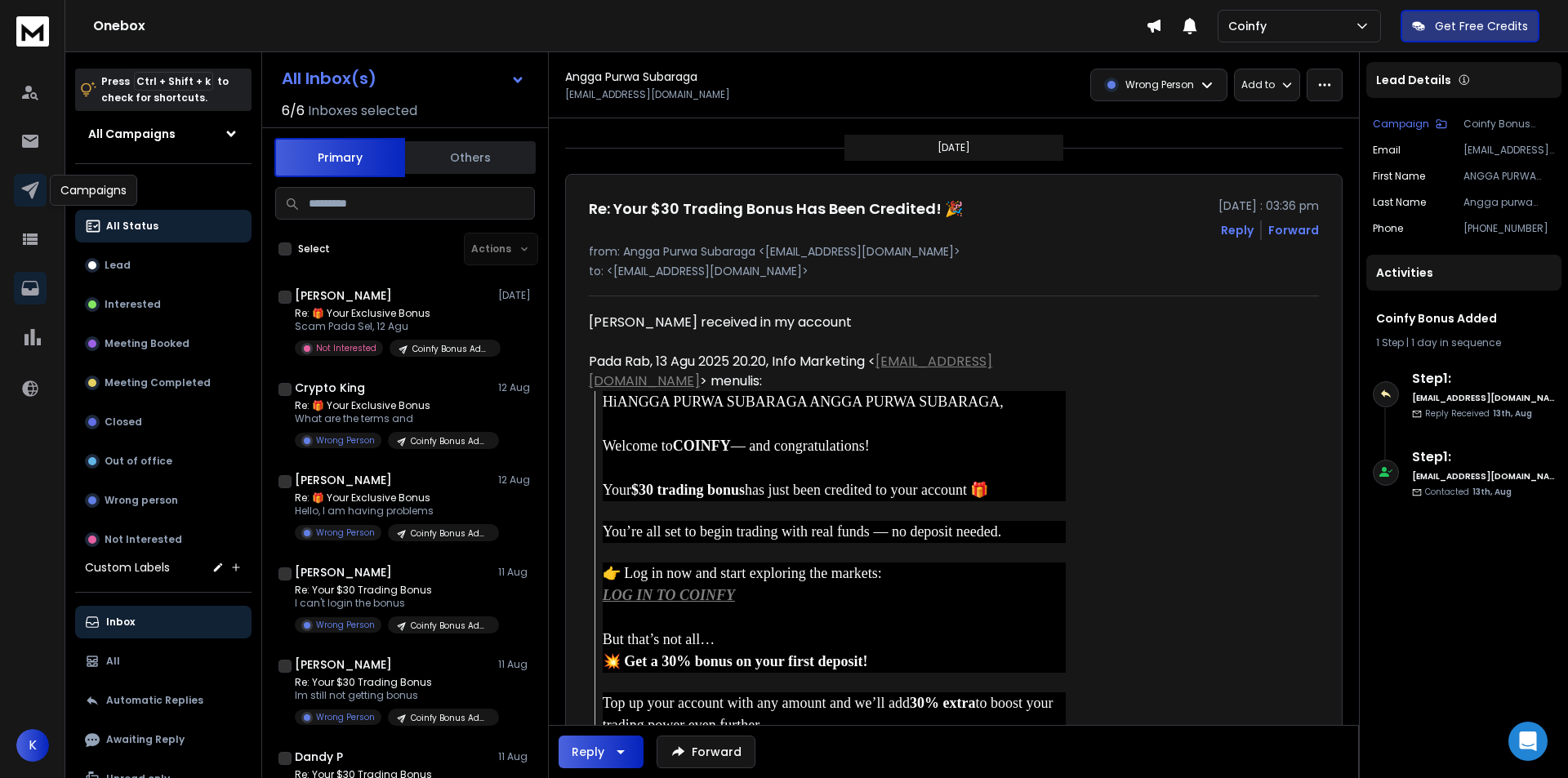
click at [24, 177] on link at bounding box center [30, 190] width 33 height 33
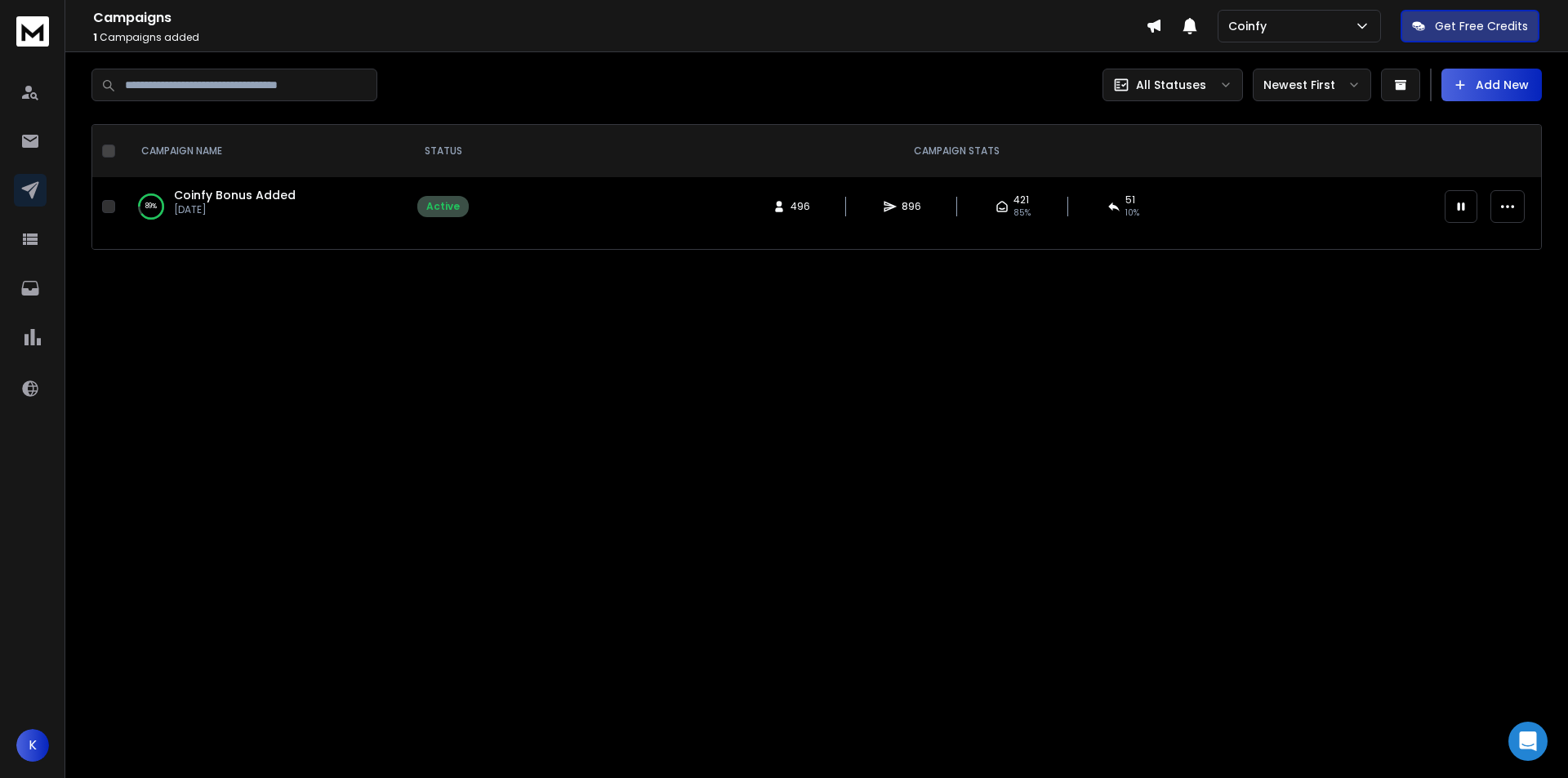
click at [380, 209] on div "89 % Coinfy Bonus Added [DATE]" at bounding box center [264, 206] width 253 height 39
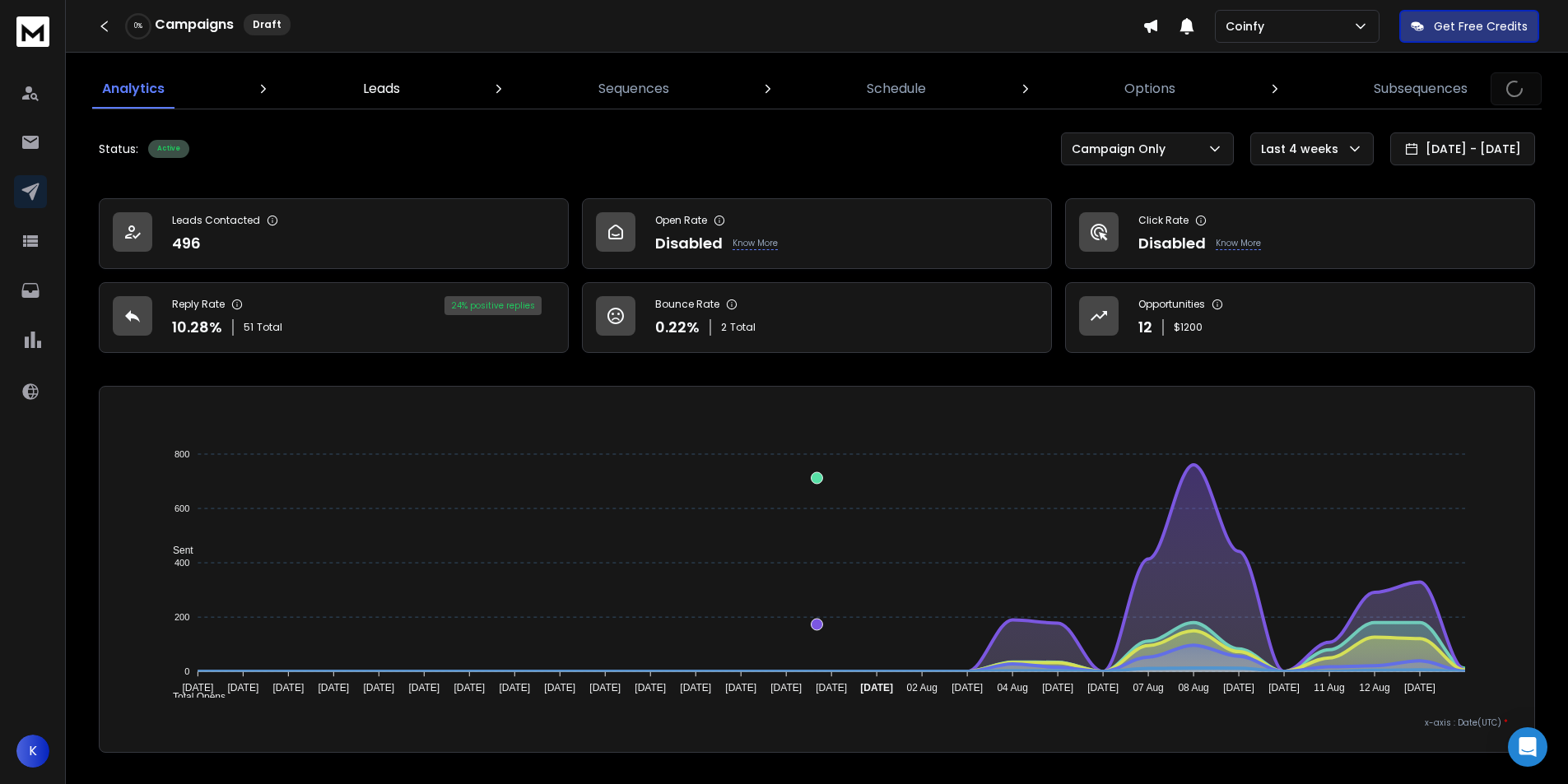
click at [398, 90] on p "Leads" at bounding box center [381, 89] width 37 height 20
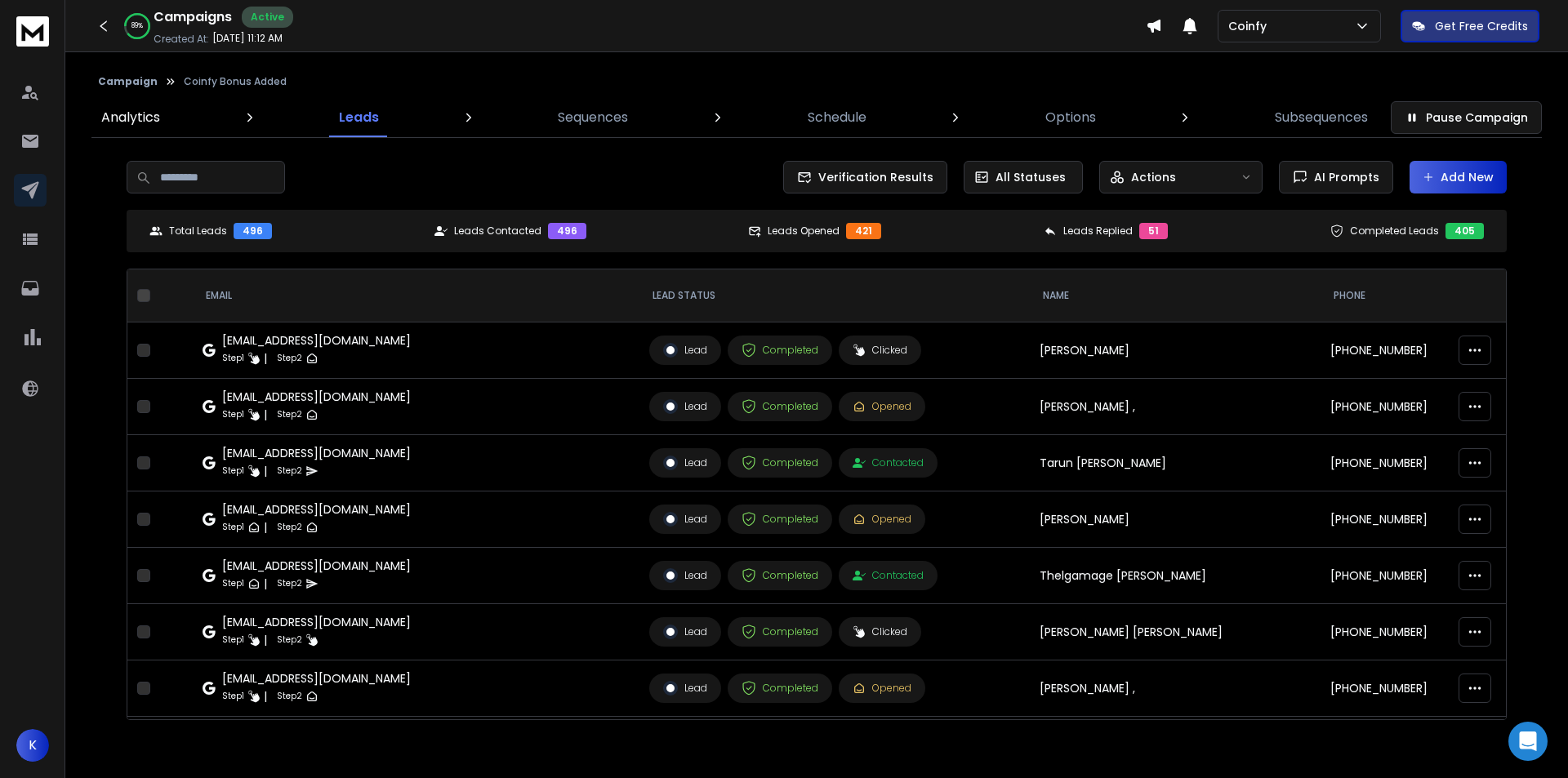
click at [136, 122] on p "Analytics" at bounding box center [130, 118] width 59 height 20
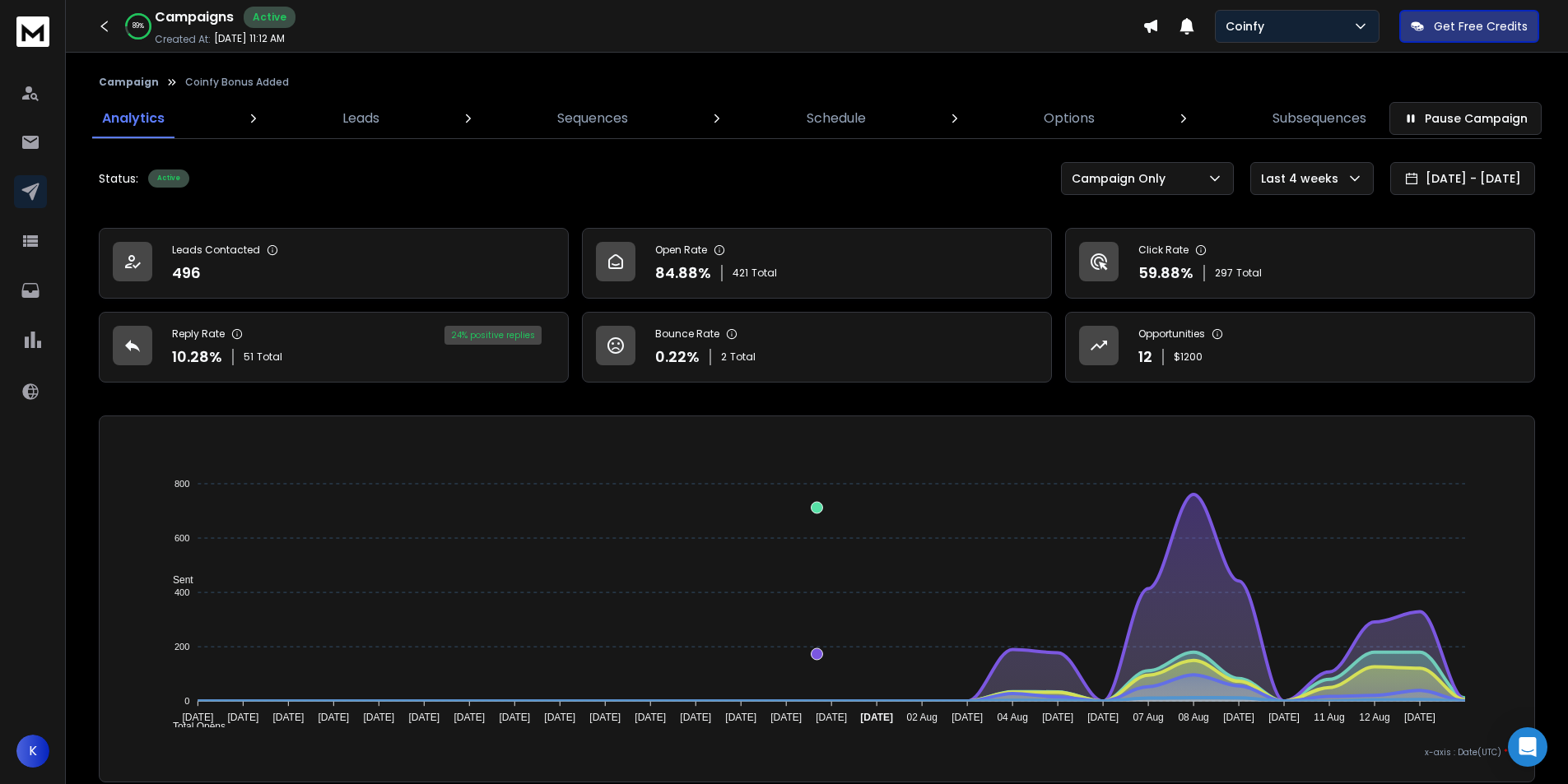
click at [1288, 30] on div "Coinfy" at bounding box center [1298, 27] width 143 height 17
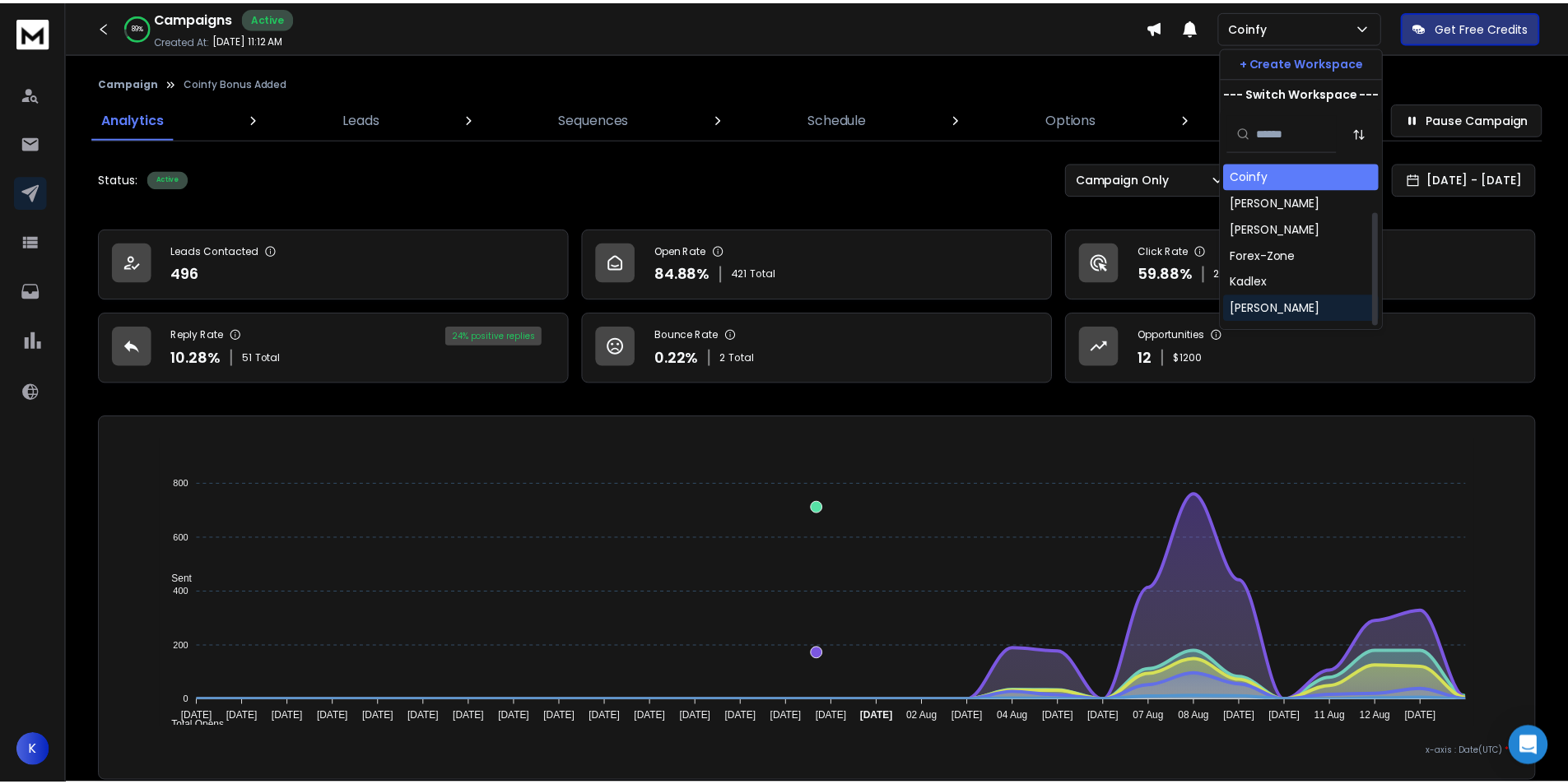
scroll to position [73, 0]
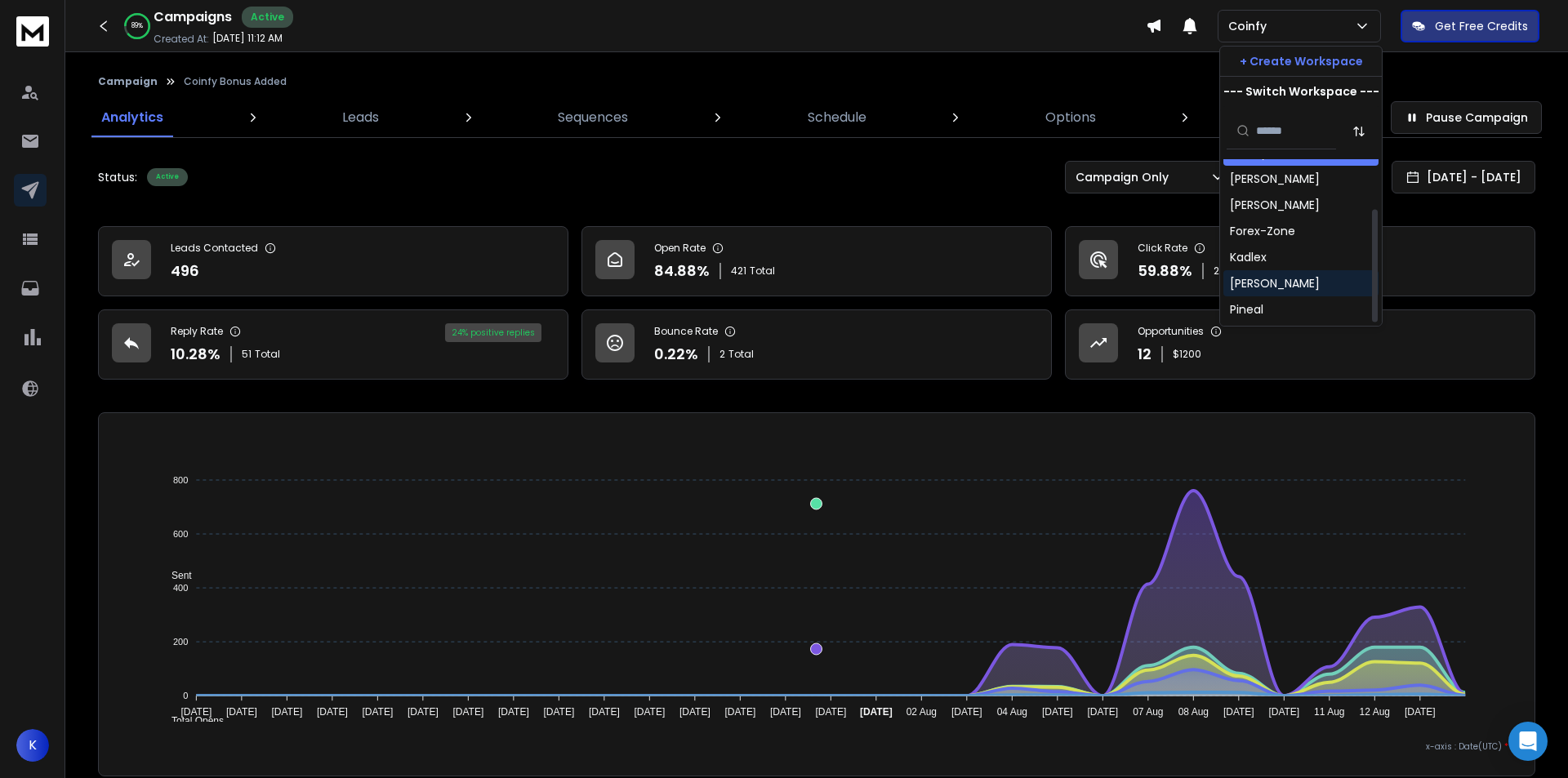
click at [1291, 276] on div "[PERSON_NAME]" at bounding box center [1275, 283] width 90 height 16
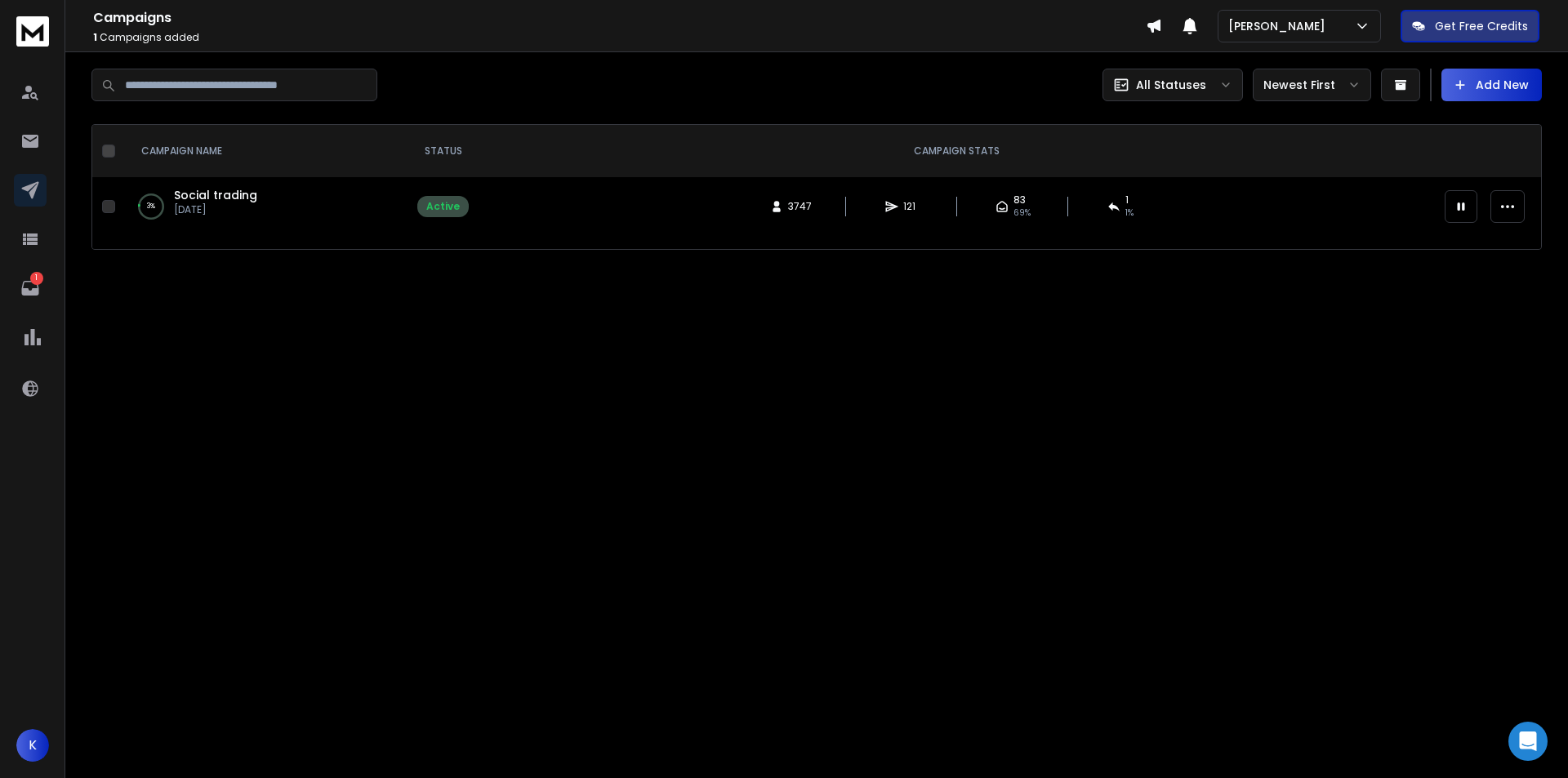
click at [324, 236] on caption at bounding box center [816, 242] width 1449 height 13
click at [265, 203] on div "3 % Social trading 11 days ago" at bounding box center [264, 206] width 253 height 39
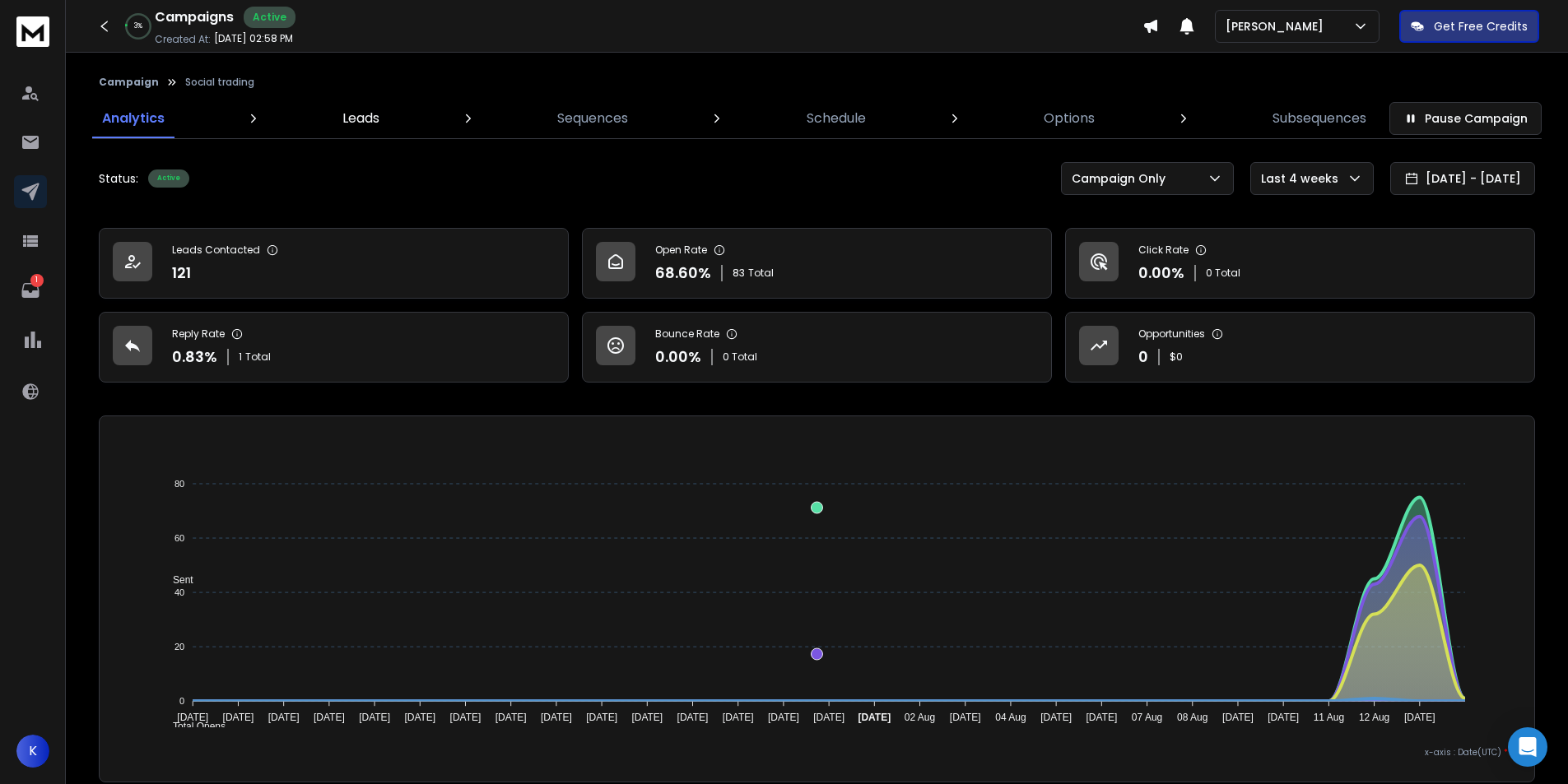
click at [368, 117] on p "Leads" at bounding box center [361, 118] width 37 height 20
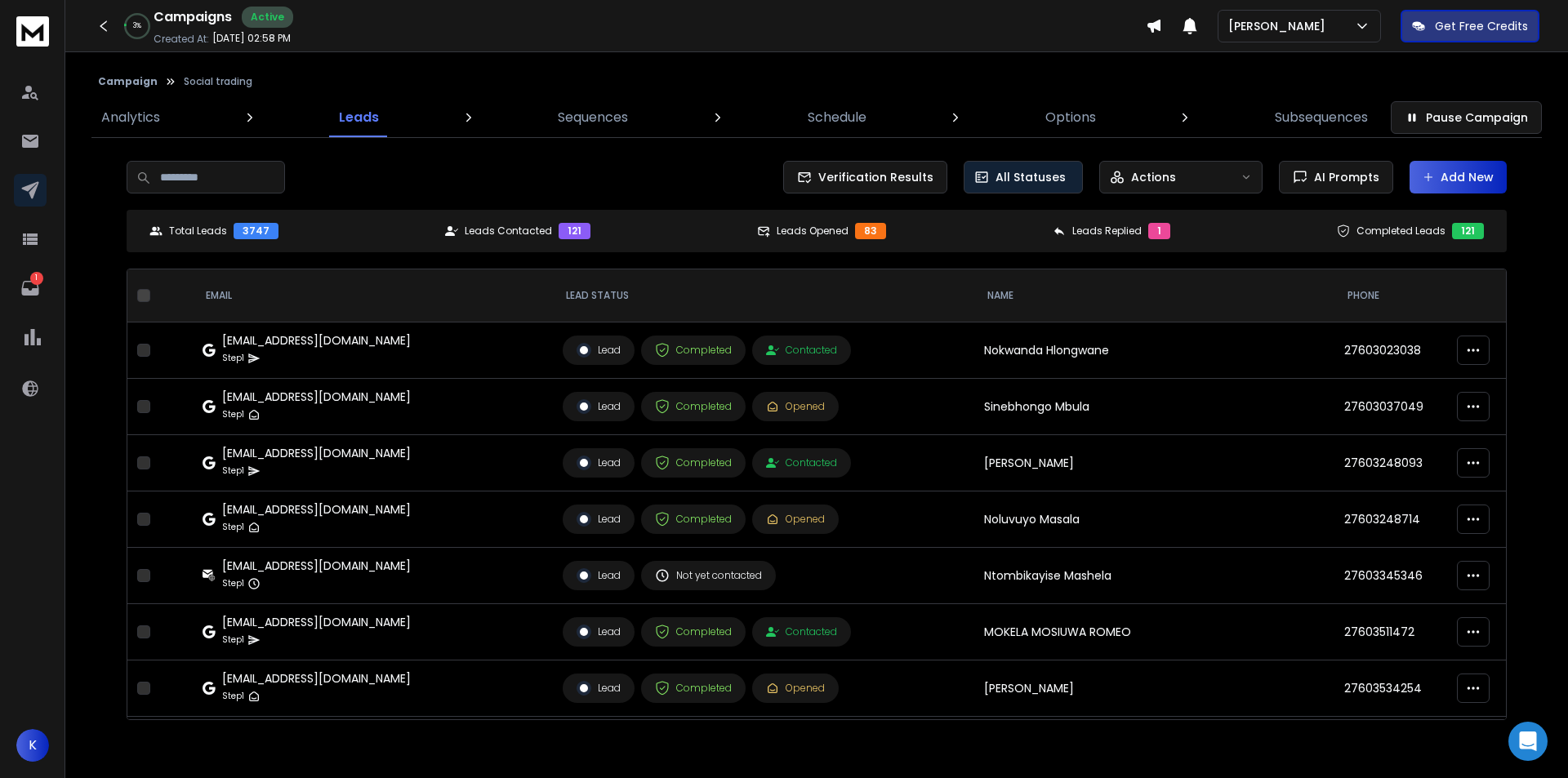
click at [1063, 187] on button "All Statuses" at bounding box center [1023, 178] width 119 height 33
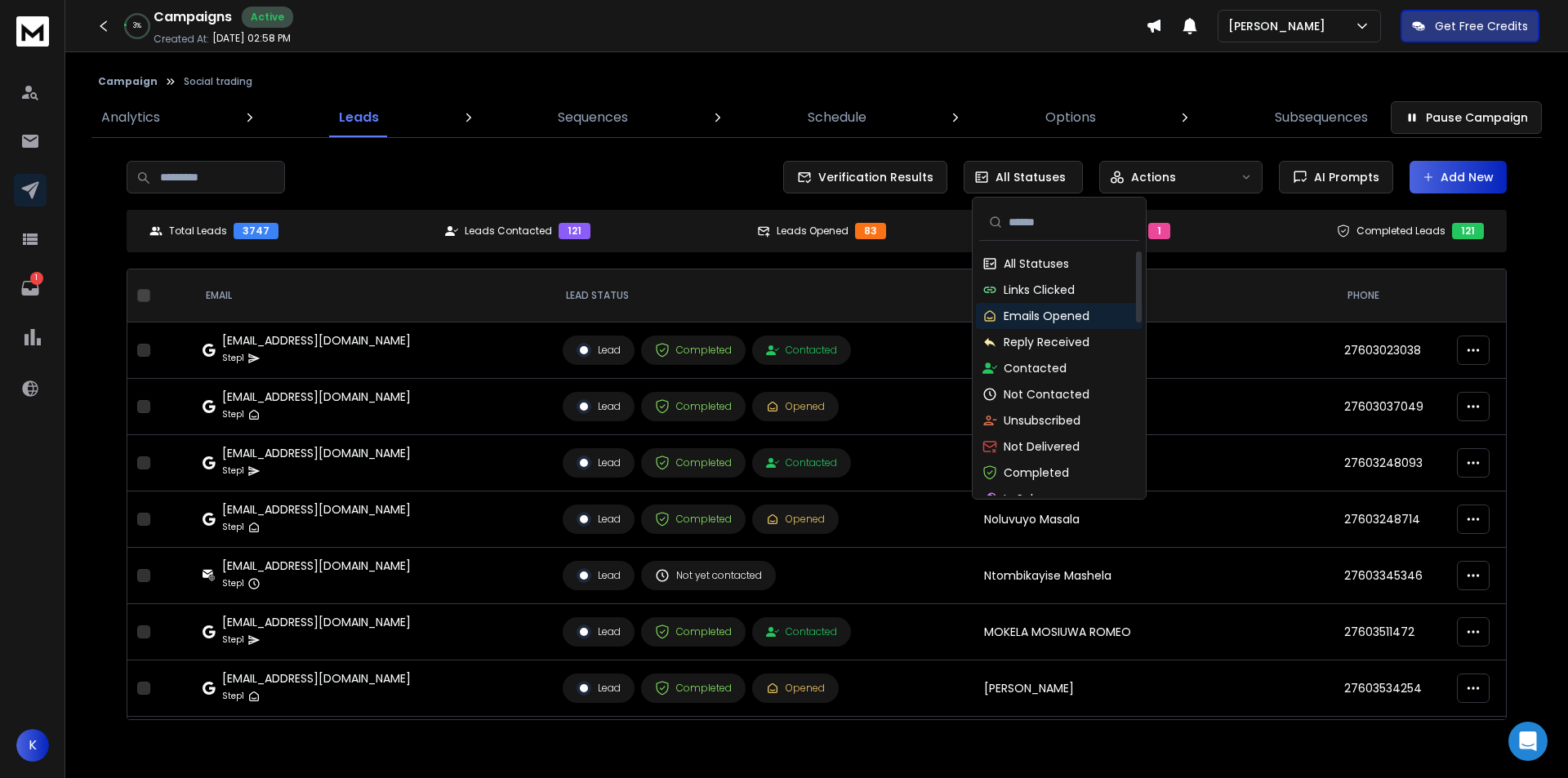
click at [1079, 319] on p "Emails Opened" at bounding box center [1047, 316] width 86 height 16
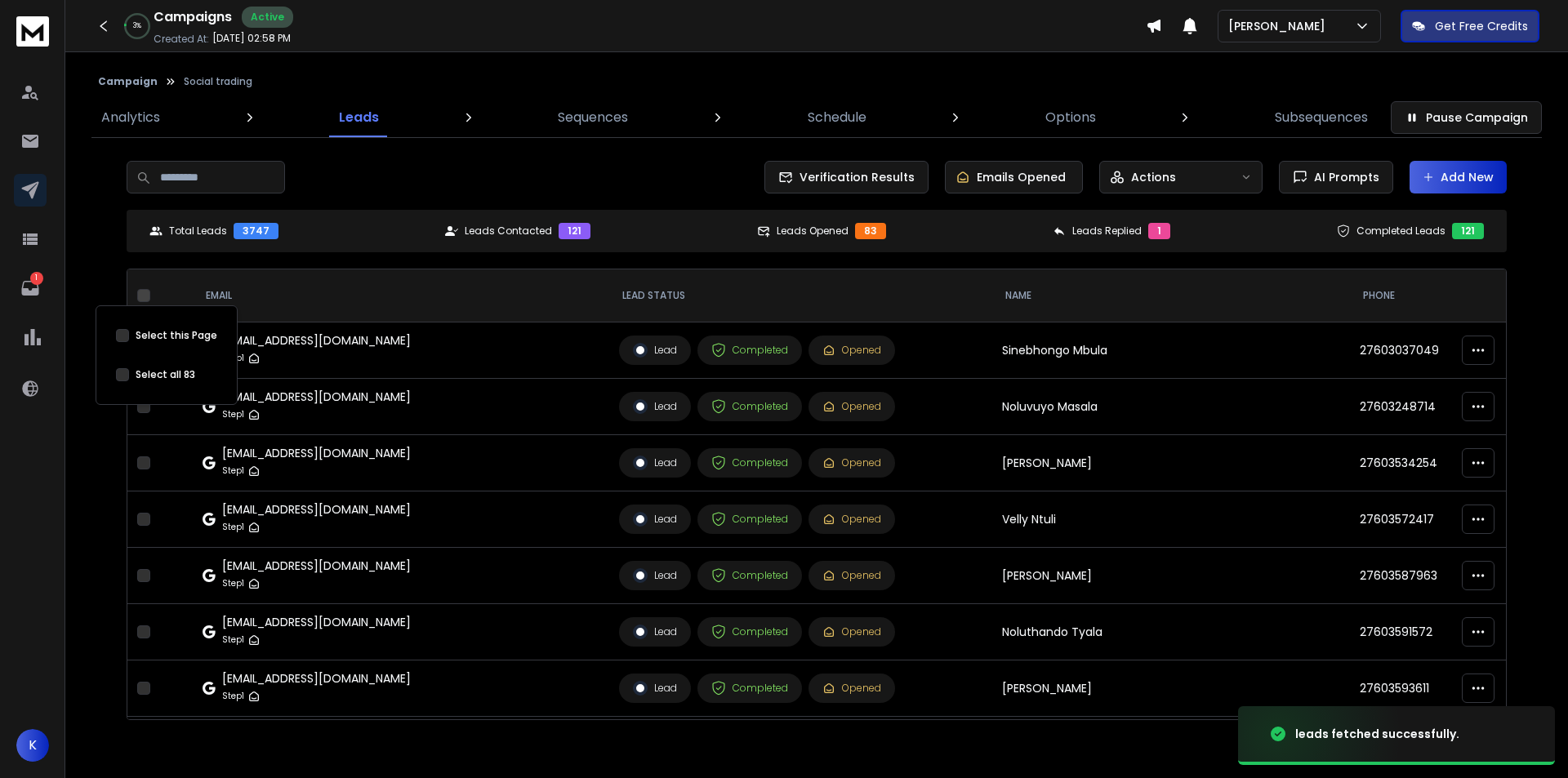
click at [121, 377] on button "Select this Page" at bounding box center [122, 374] width 13 height 13
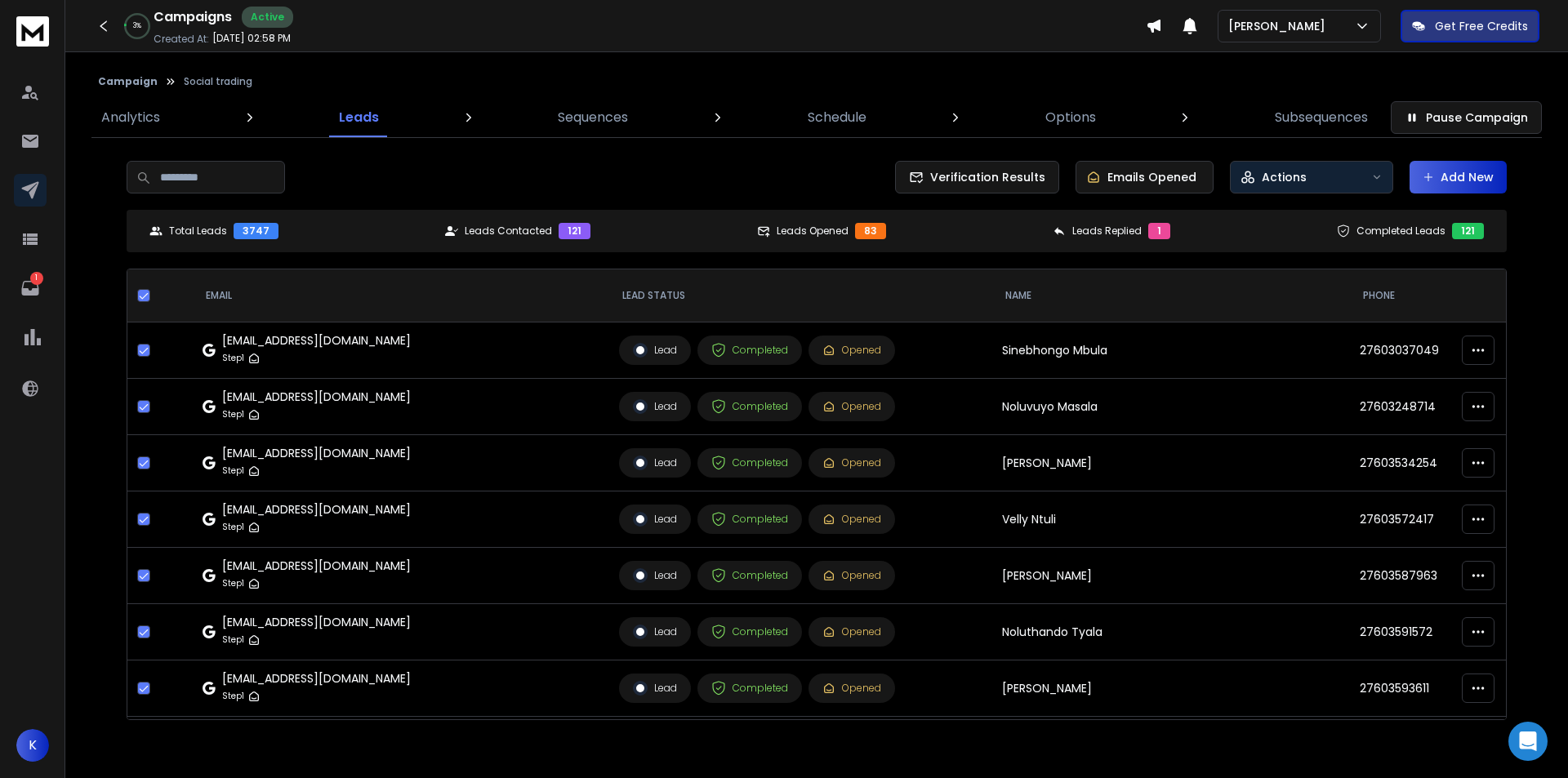
click at [1296, 169] on button "Actions" at bounding box center [1311, 178] width 163 height 33
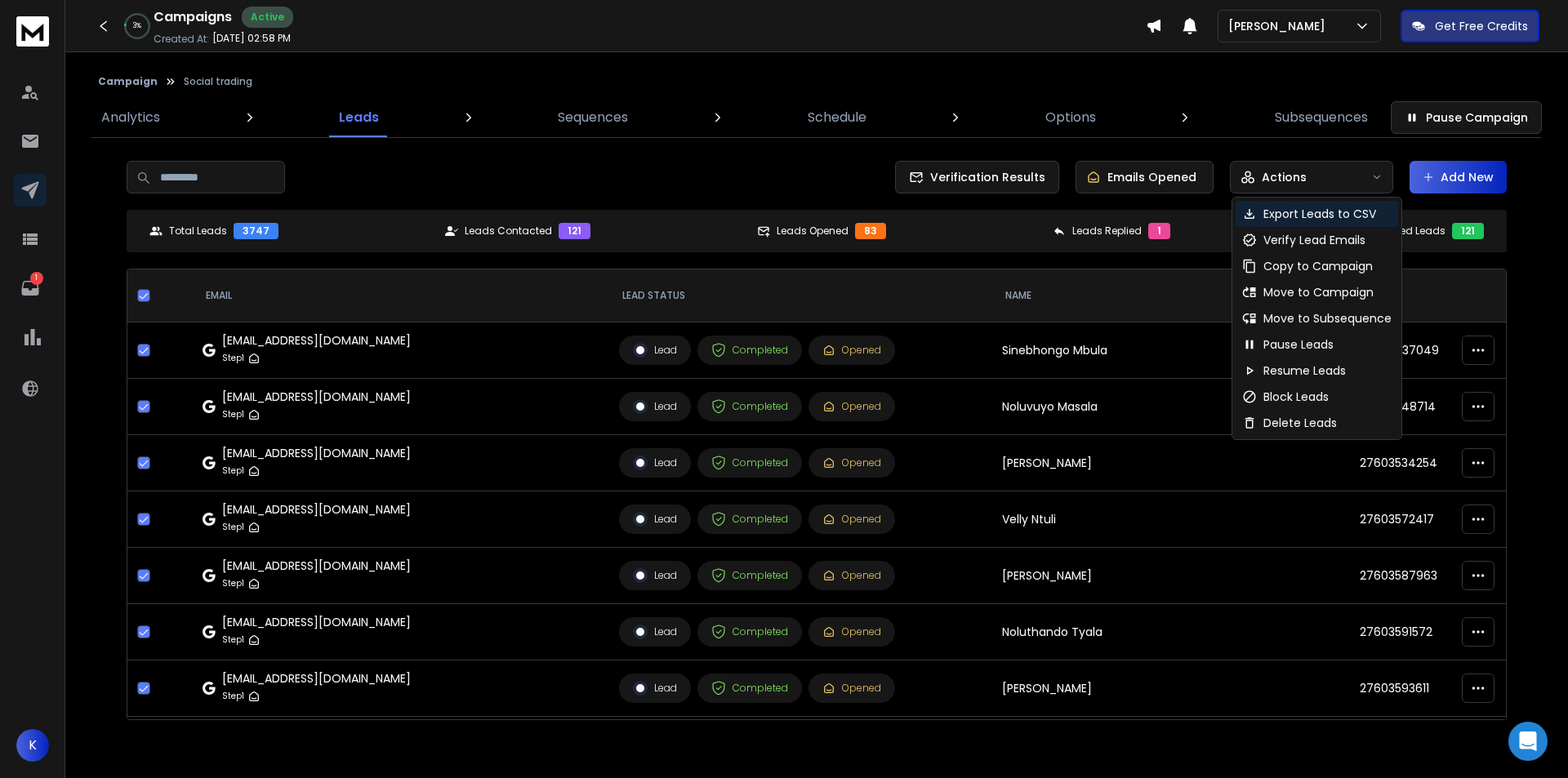
click at [1354, 217] on p "Export Leads to CSV" at bounding box center [1320, 214] width 113 height 16
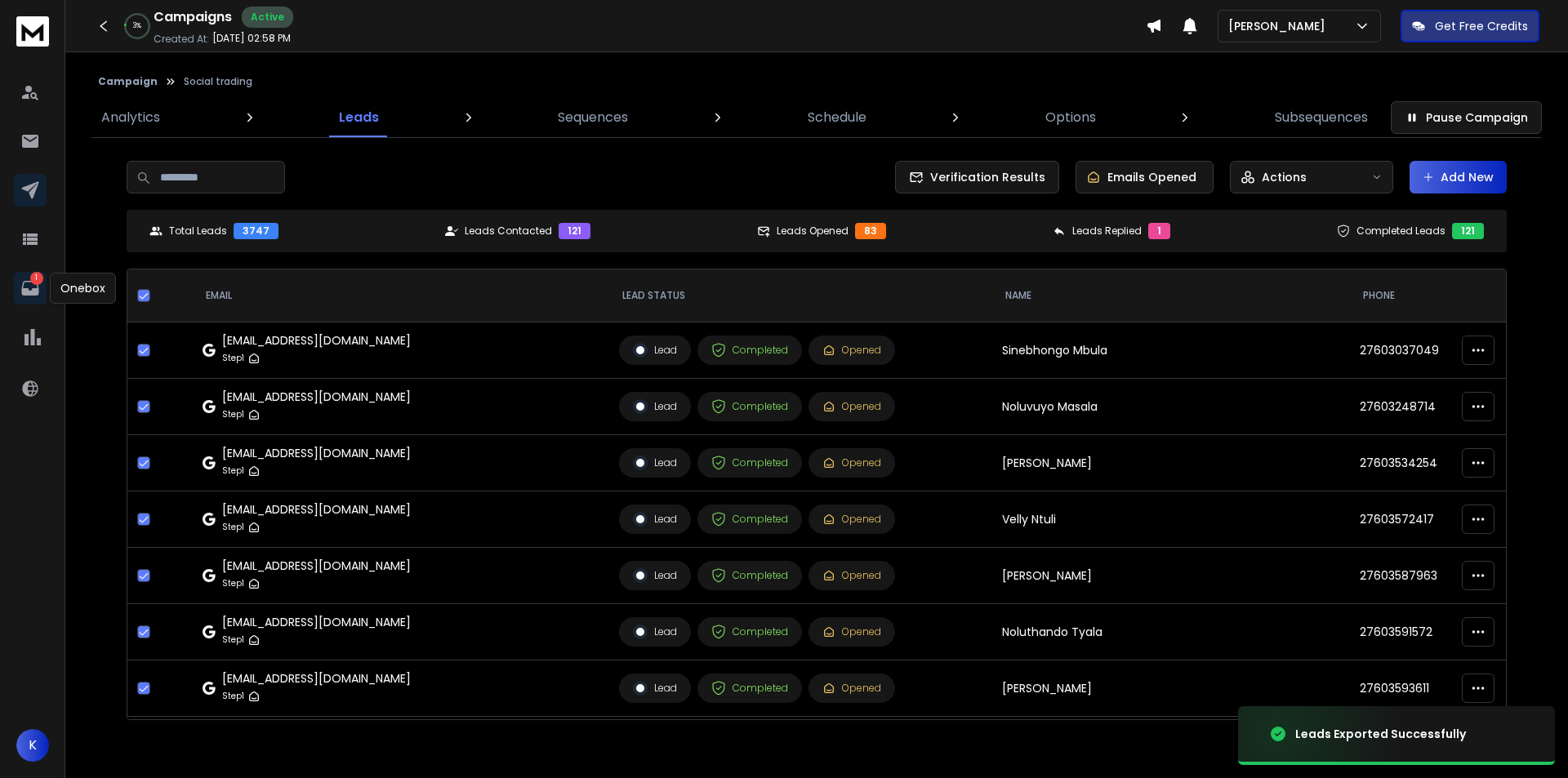
click at [35, 280] on p "1" at bounding box center [36, 278] width 13 height 13
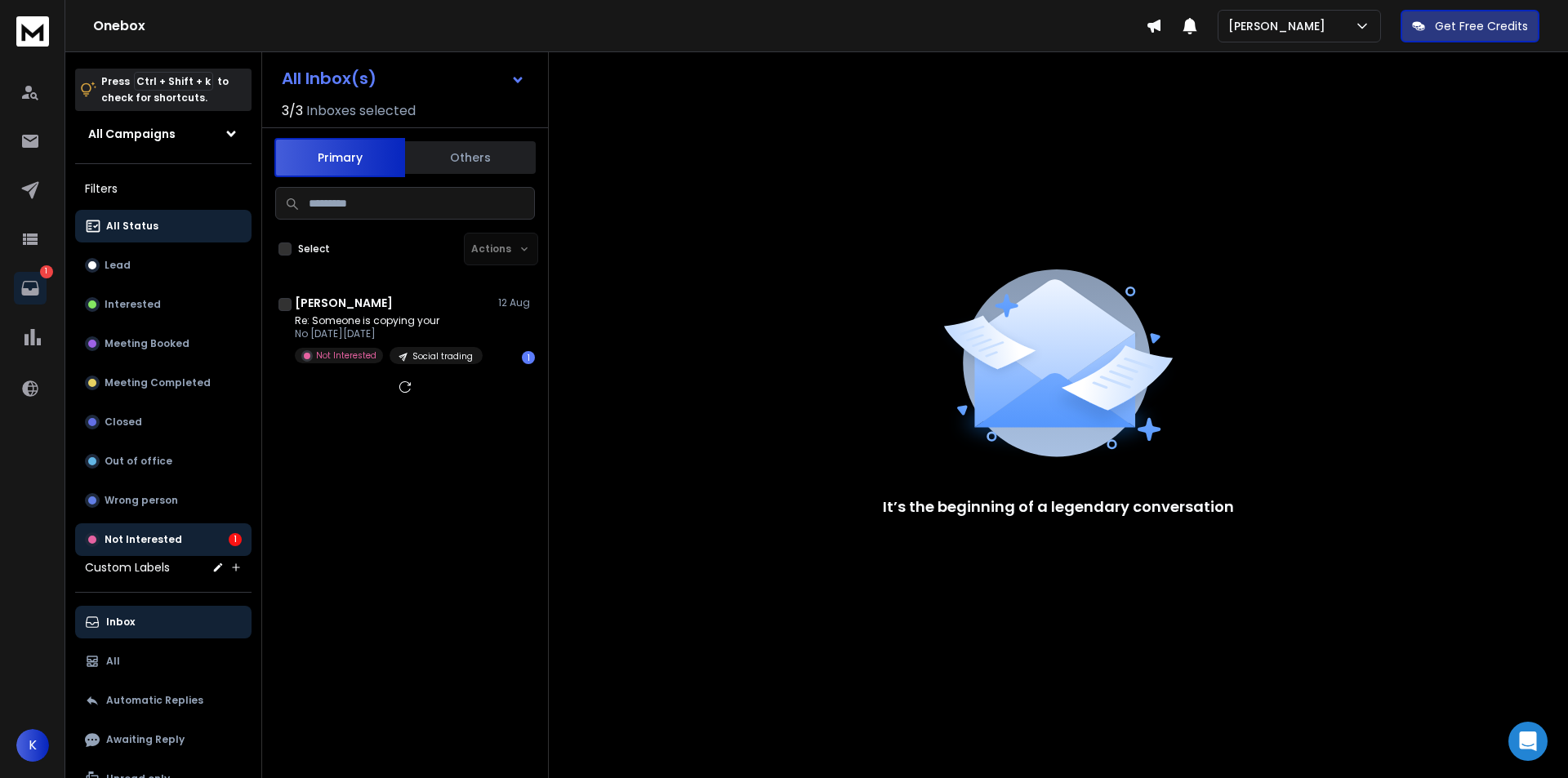
click at [192, 539] on button "Not Interested 1" at bounding box center [163, 540] width 177 height 33
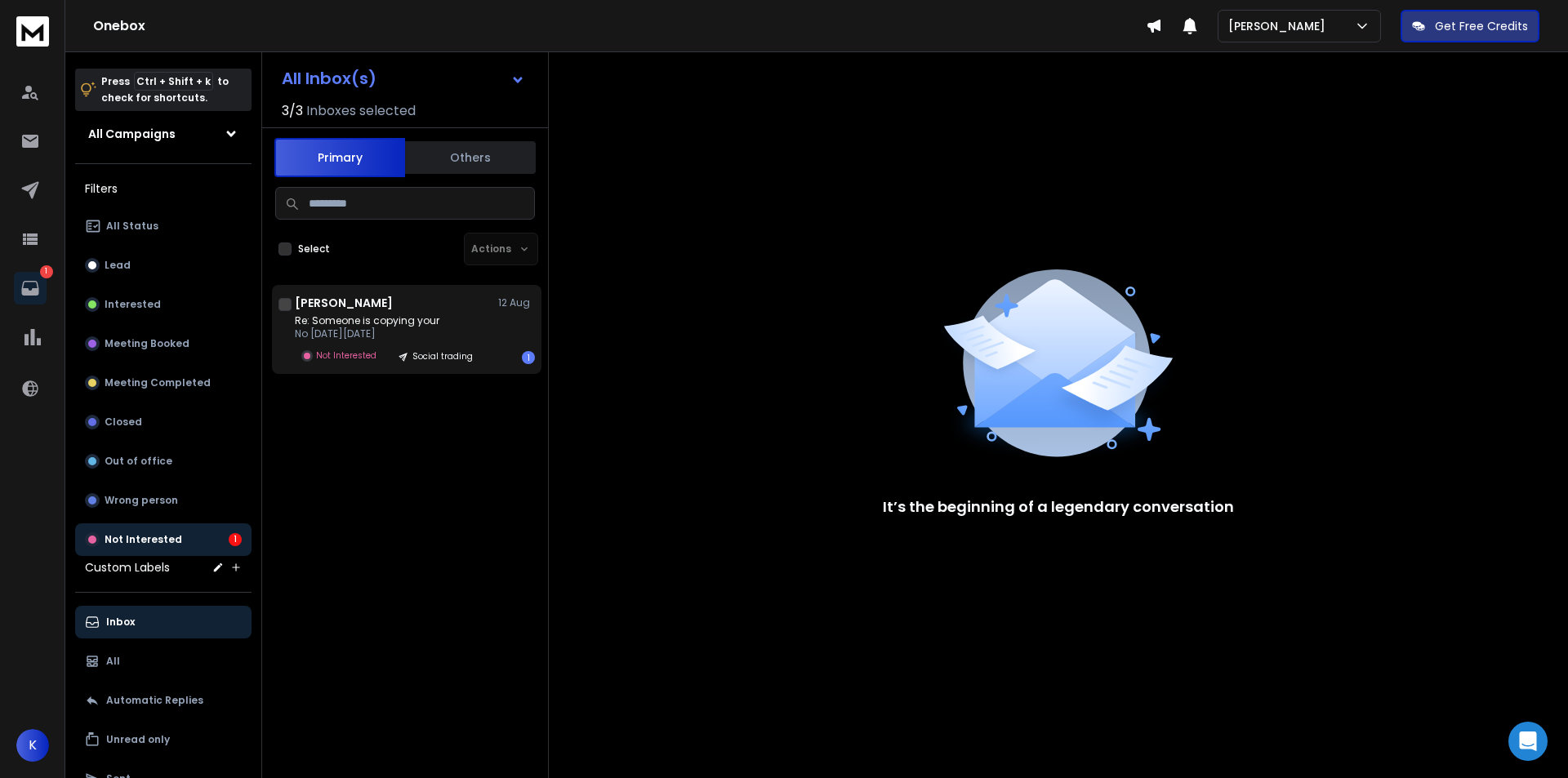
click at [380, 325] on p "Re: Someone is copying your" at bounding box center [389, 321] width 188 height 13
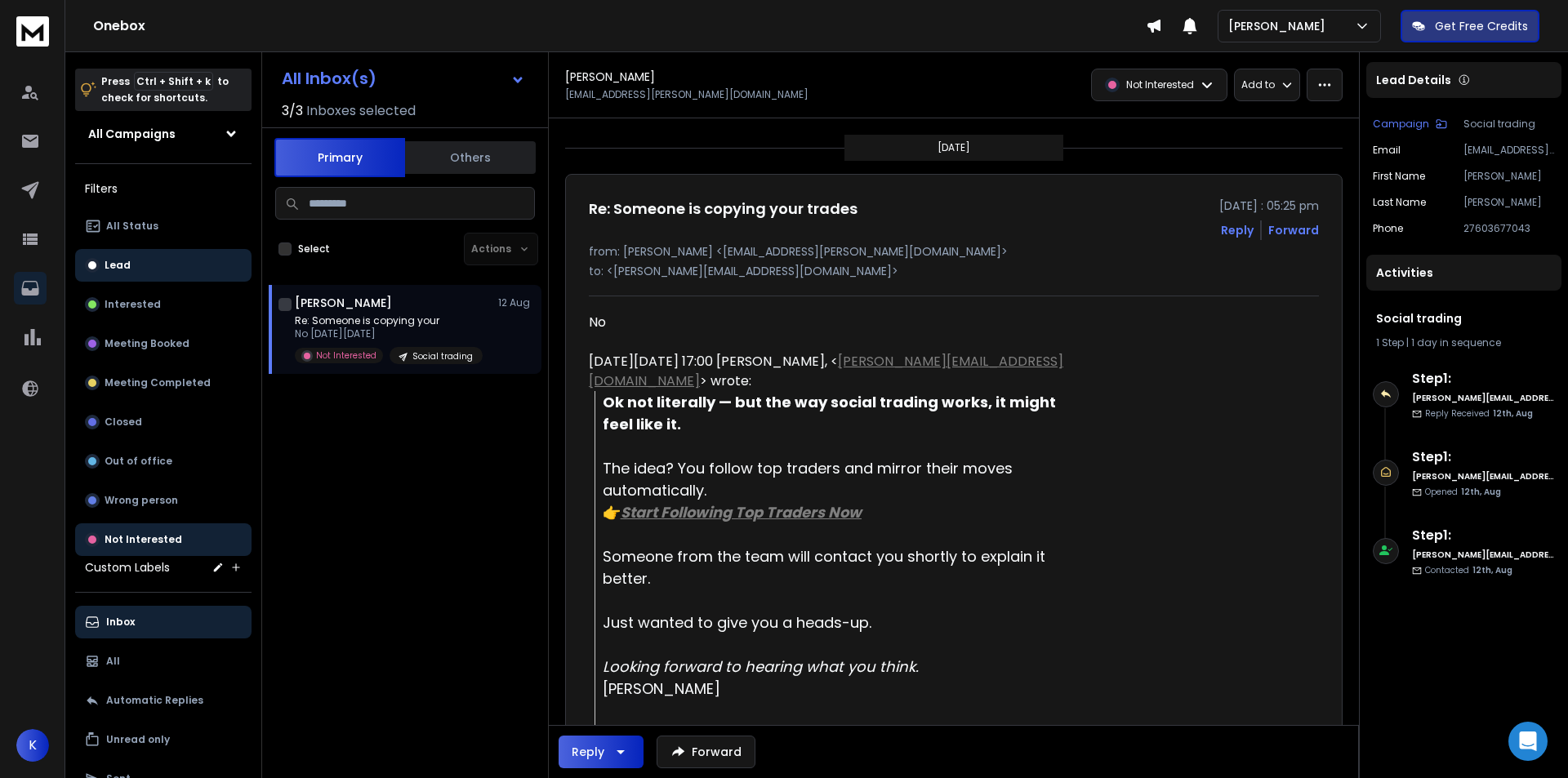
click at [128, 275] on button "Lead" at bounding box center [163, 265] width 177 height 33
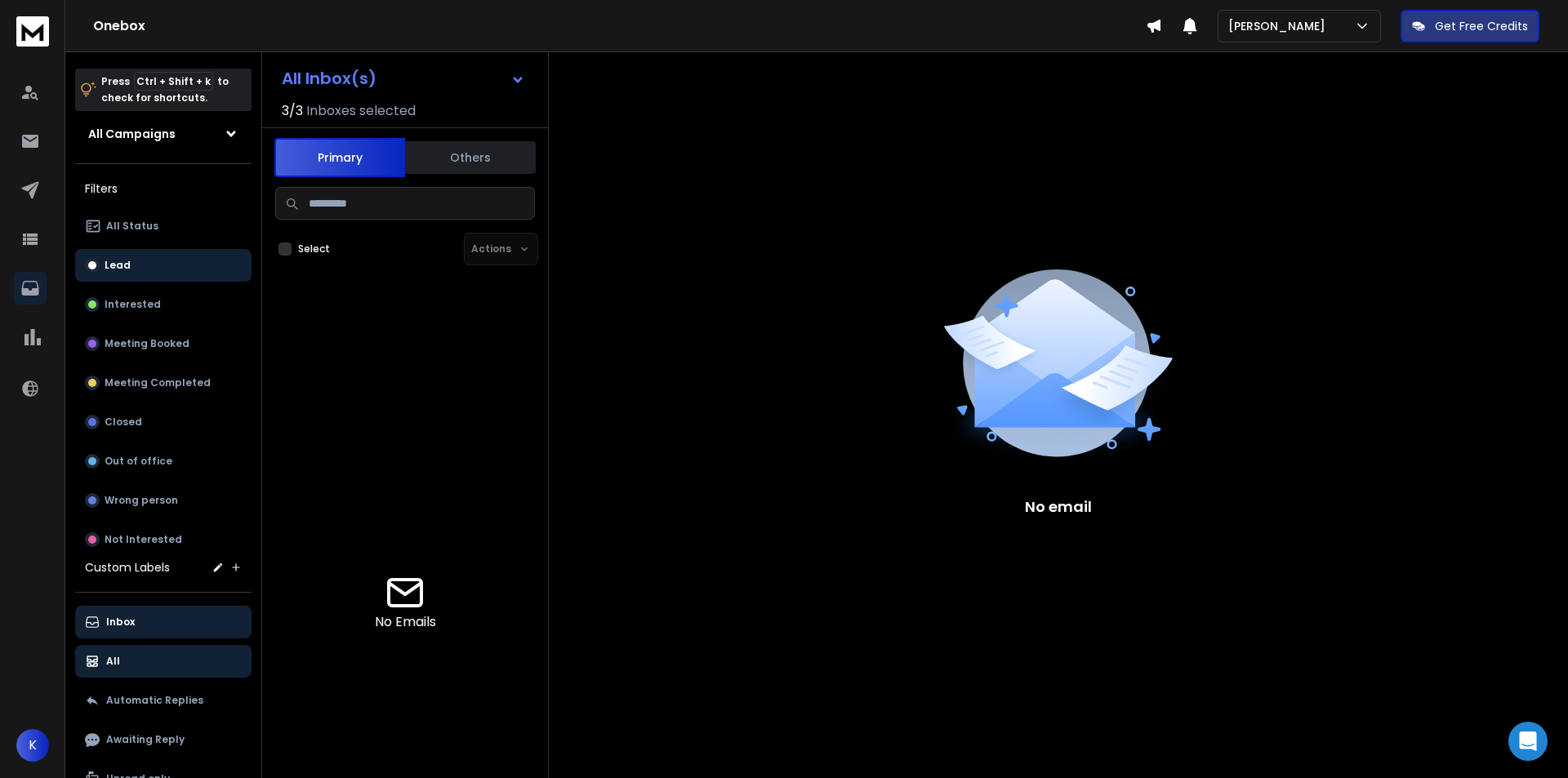
click at [118, 674] on button "All" at bounding box center [163, 661] width 177 height 33
click at [137, 263] on button "Lead" at bounding box center [163, 265] width 177 height 33
click at [138, 302] on p "Interested" at bounding box center [133, 304] width 56 height 13
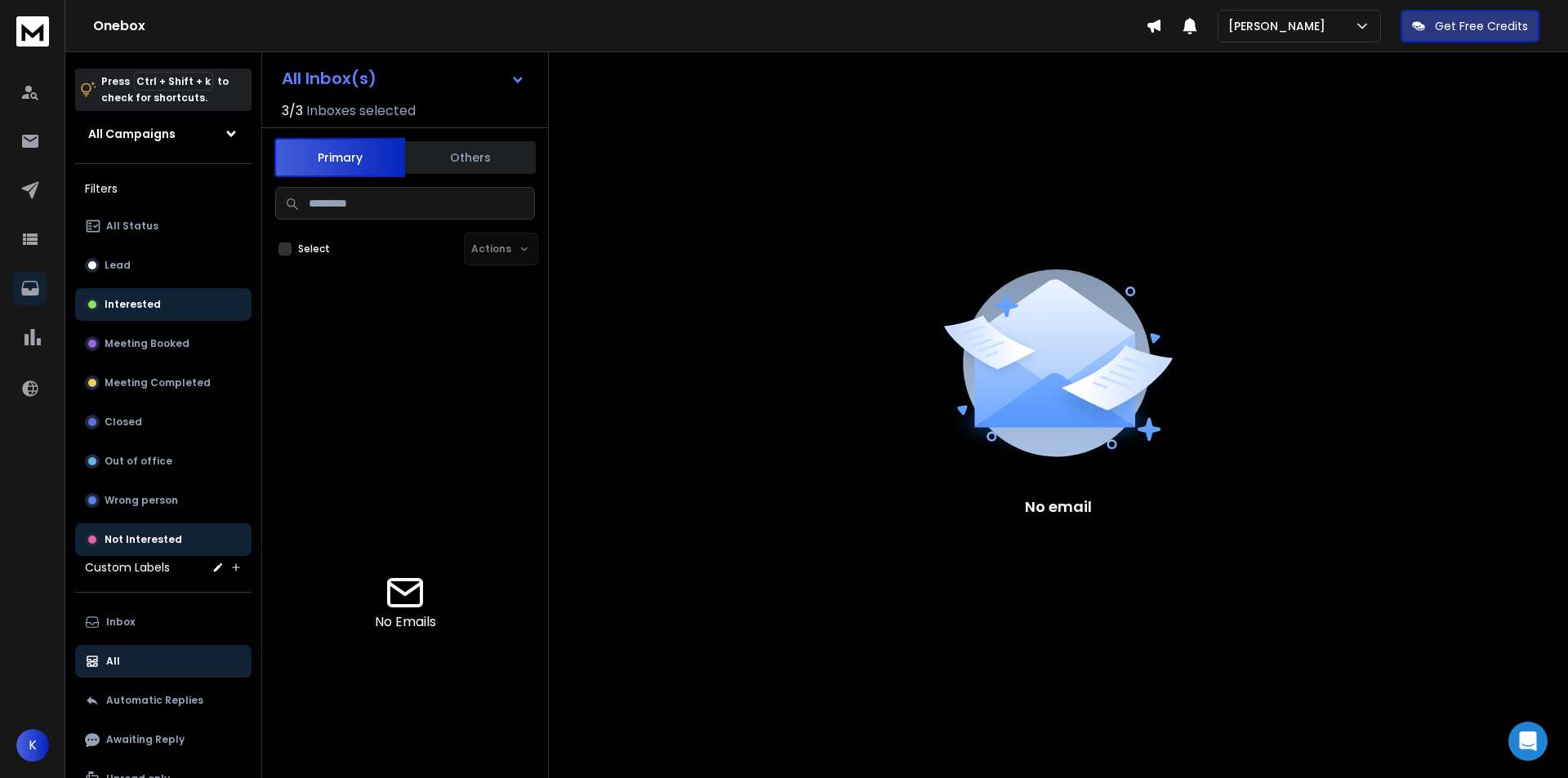
click at [150, 536] on p "Not Interested" at bounding box center [143, 539] width 77 height 13
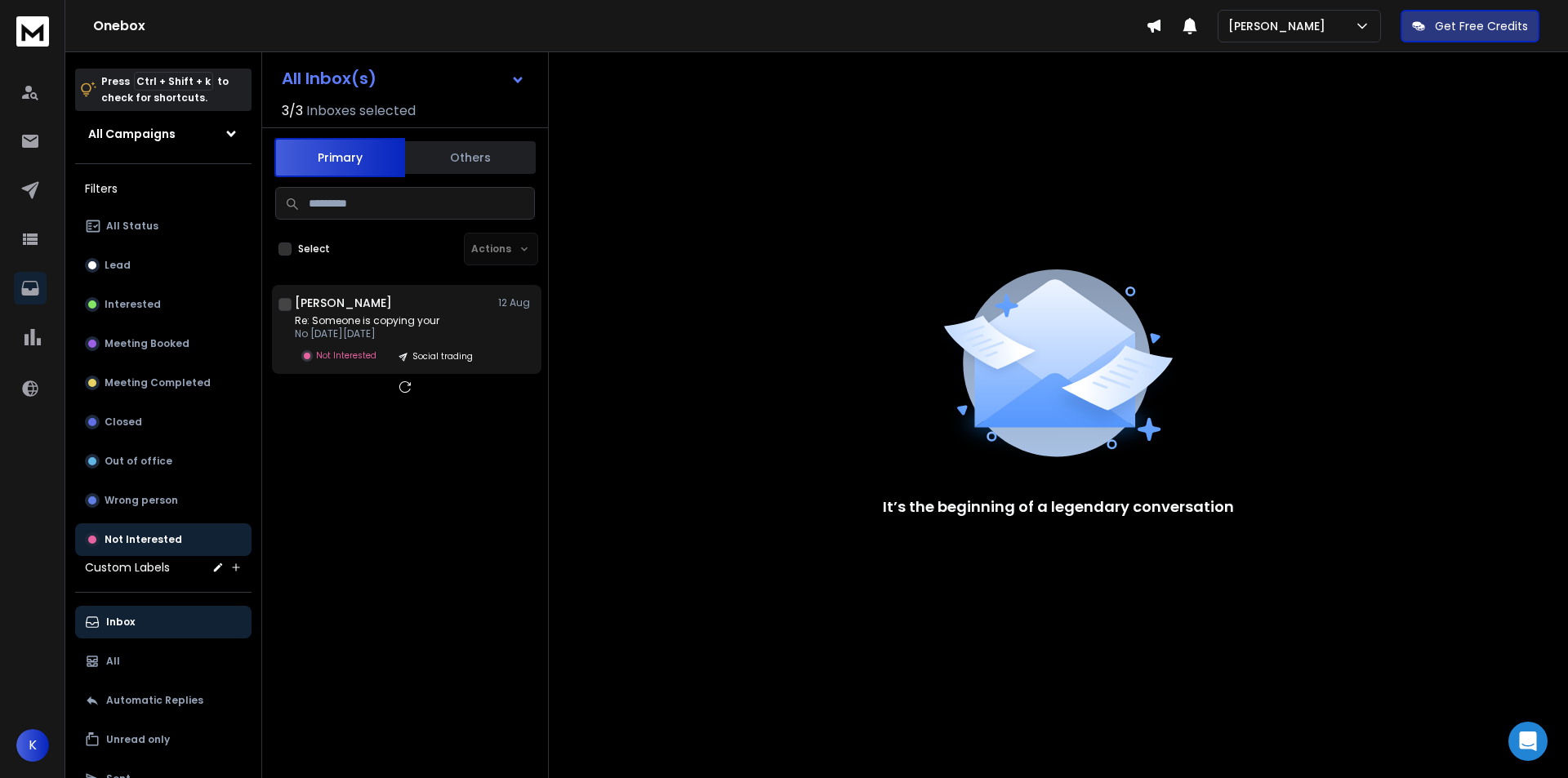
click at [363, 311] on div "Thabo Madia 12 Aug Re: Someone is copying your No On Tue, 12 Aug Not Interested…" at bounding box center [415, 330] width 241 height 69
